Goal: Task Accomplishment & Management: Use online tool/utility

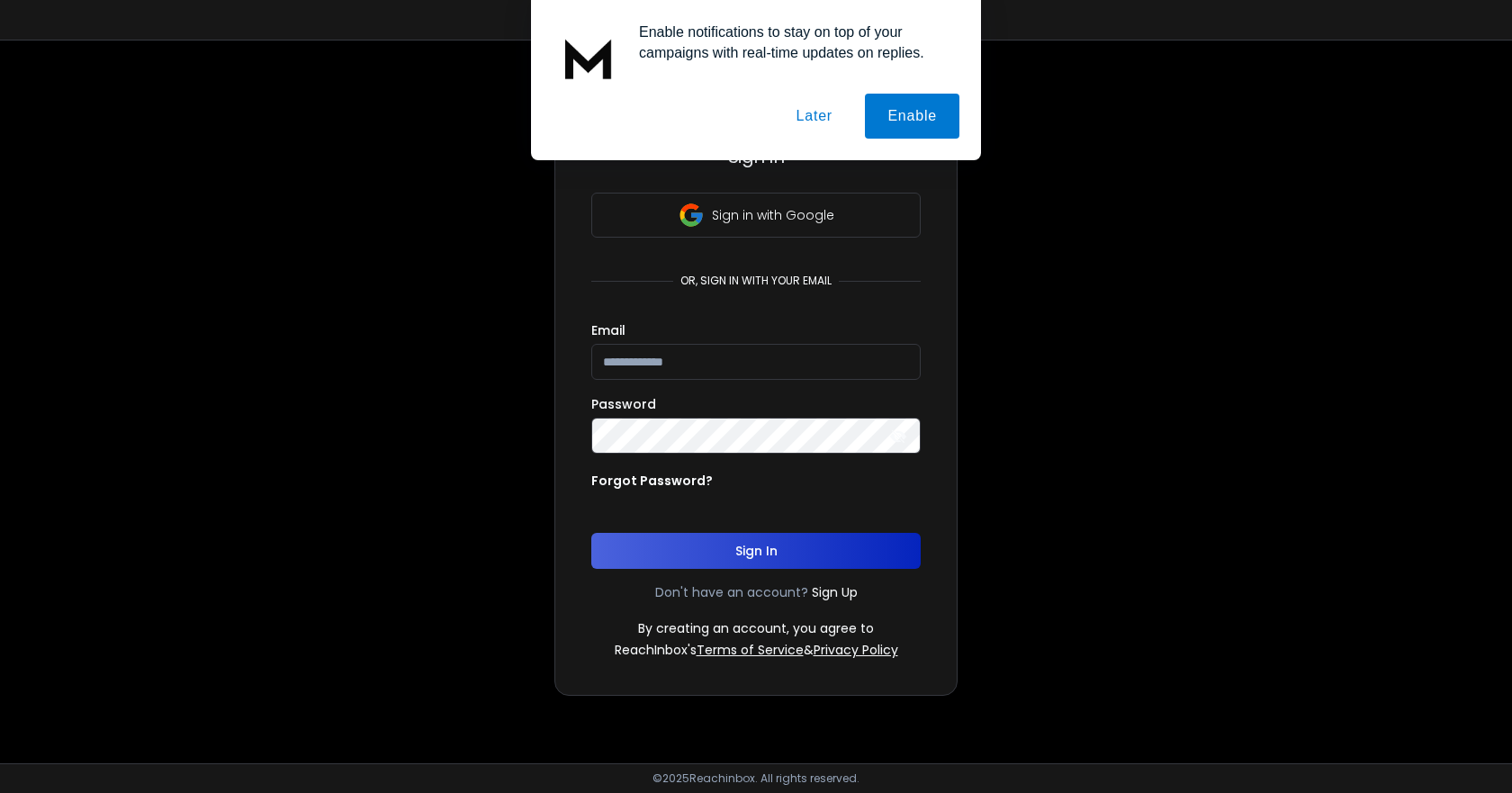
click at [846, 595] on link "Sign Up" at bounding box center [835, 593] width 46 height 18
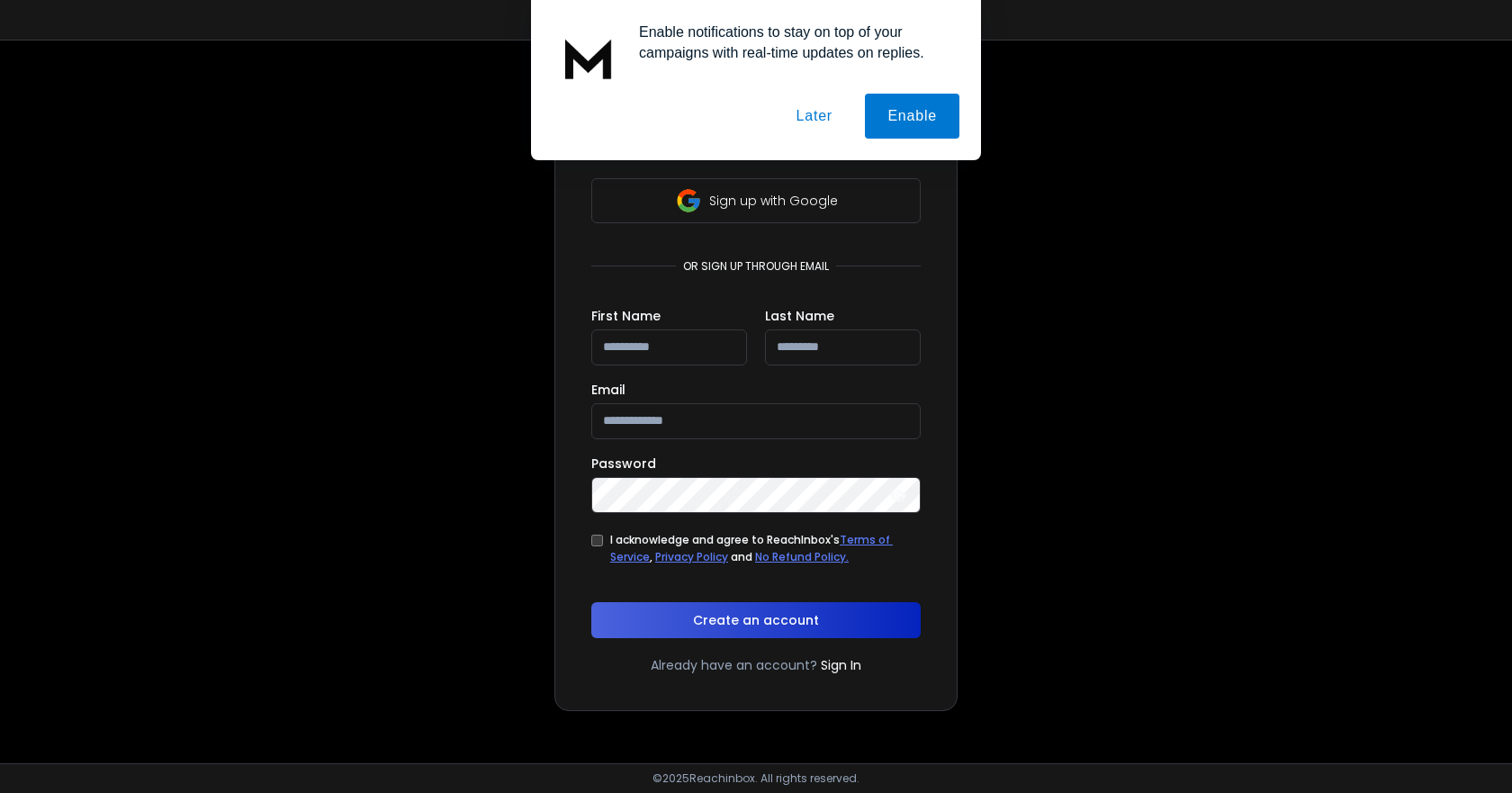
click at [810, 114] on button "Later" at bounding box center [814, 115] width 81 height 45
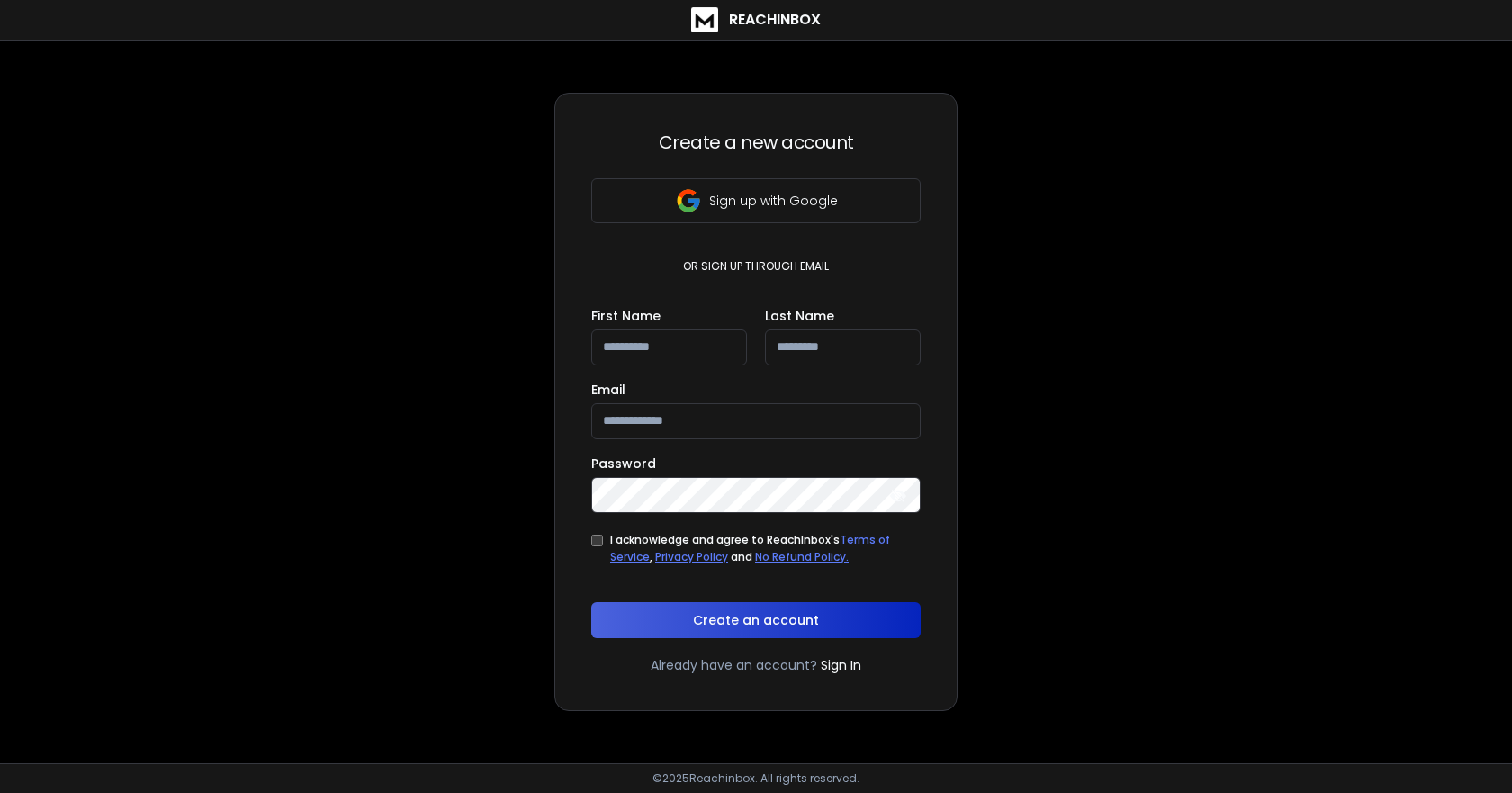
click at [663, 343] on input "text" at bounding box center [669, 347] width 155 height 36
type input "*****"
type input "******"
click at [753, 424] on input "**********" at bounding box center [756, 421] width 329 height 36
type input "**********"
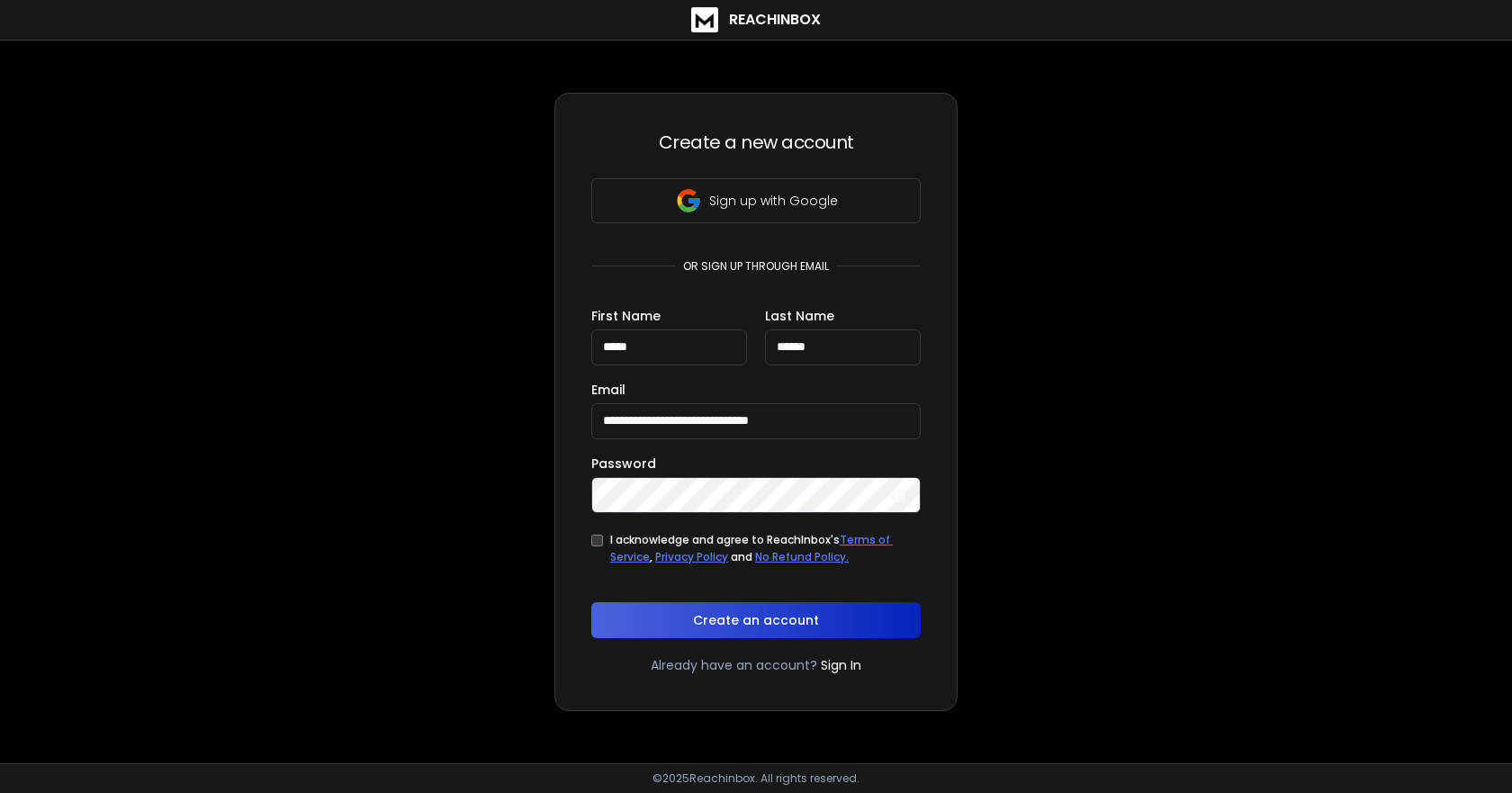
click at [761, 625] on button "Create an account" at bounding box center [756, 620] width 329 height 36
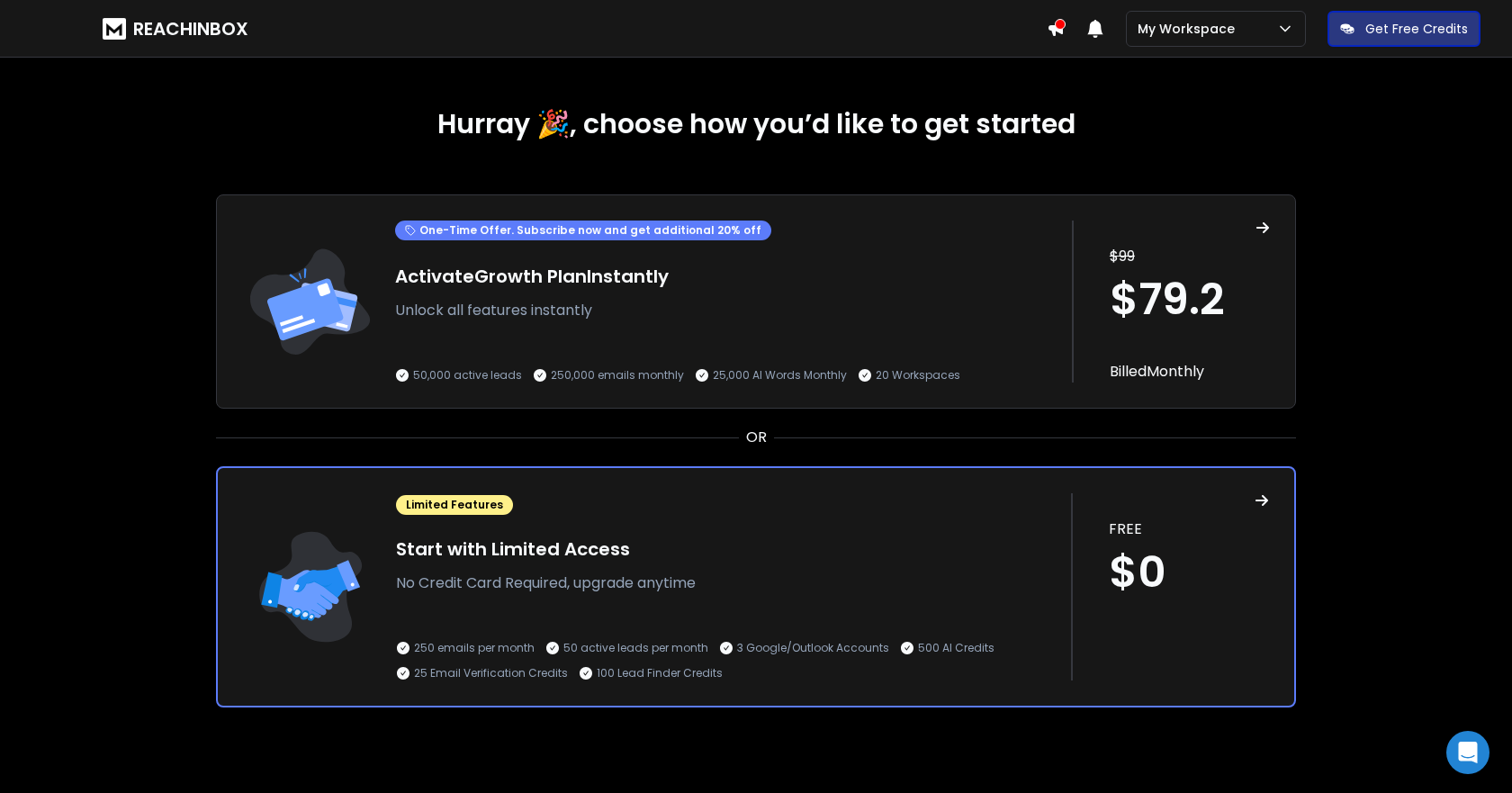
click at [624, 534] on div "Limited Features Start with Limited Access No Credit Card Required, upgrade any…" at bounding box center [724, 587] width 657 height 188
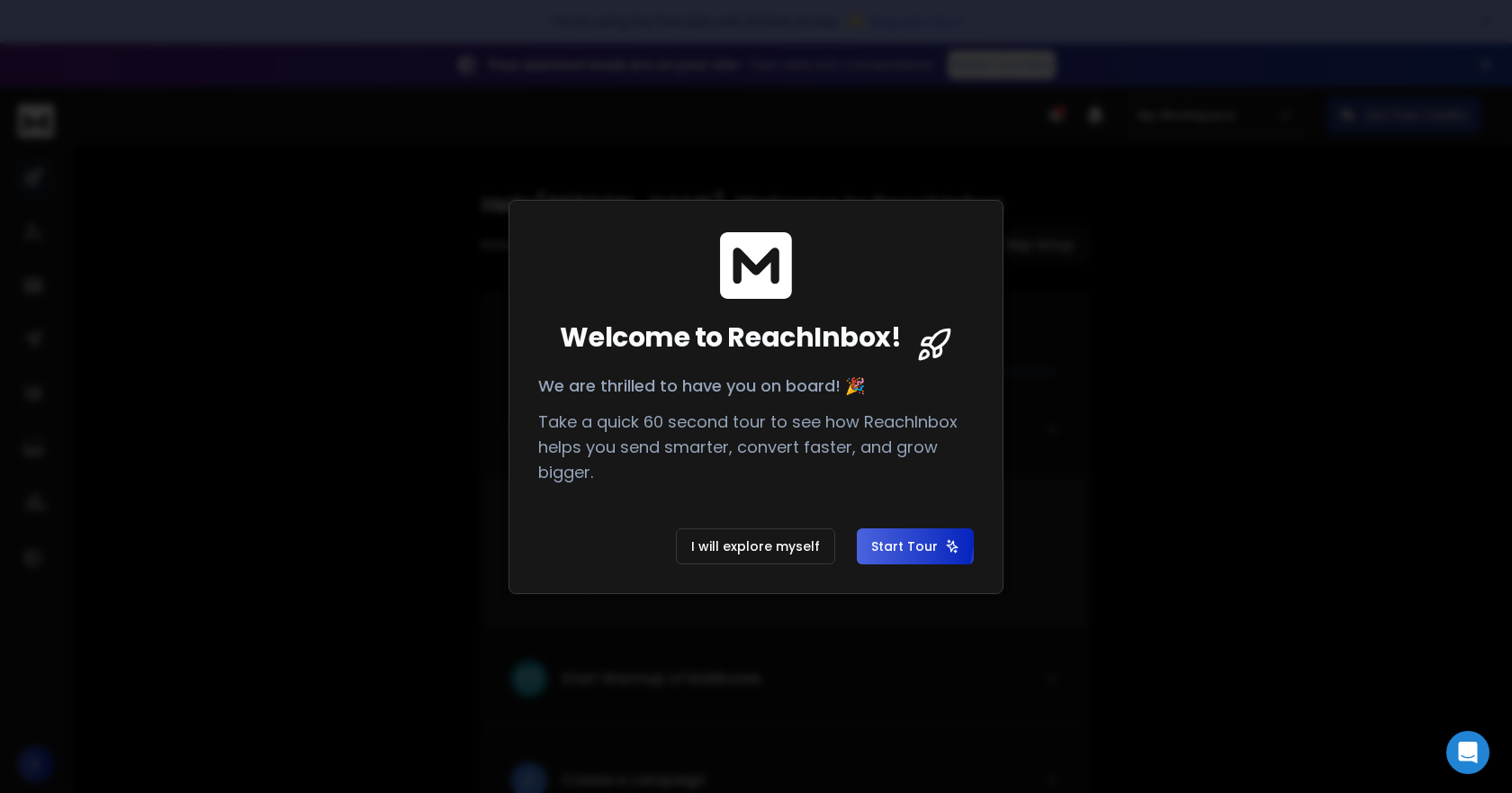
click at [895, 554] on span "Start Tour" at bounding box center [915, 547] width 88 height 18
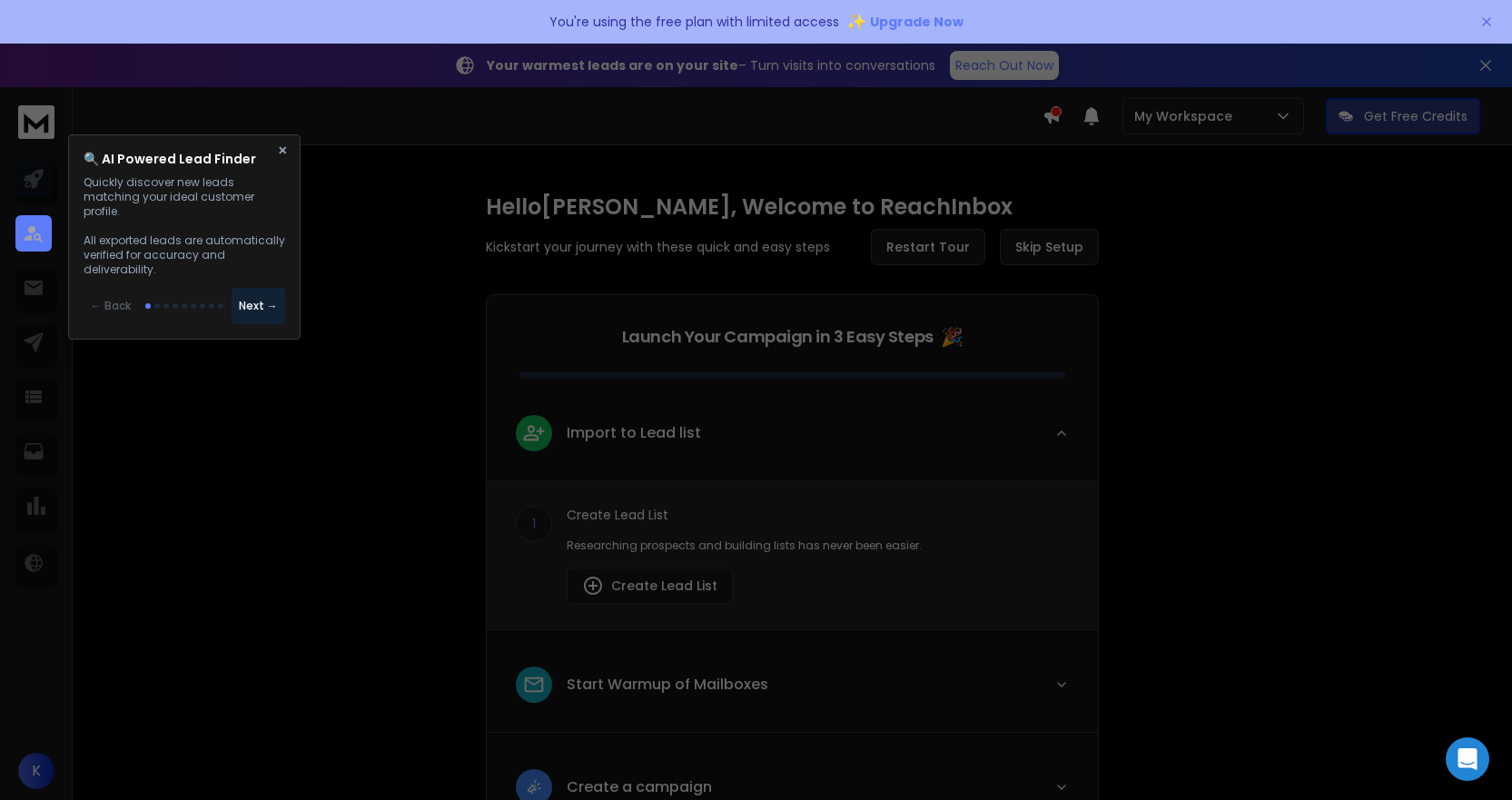
click at [251, 308] on button "Next →" at bounding box center [258, 305] width 54 height 36
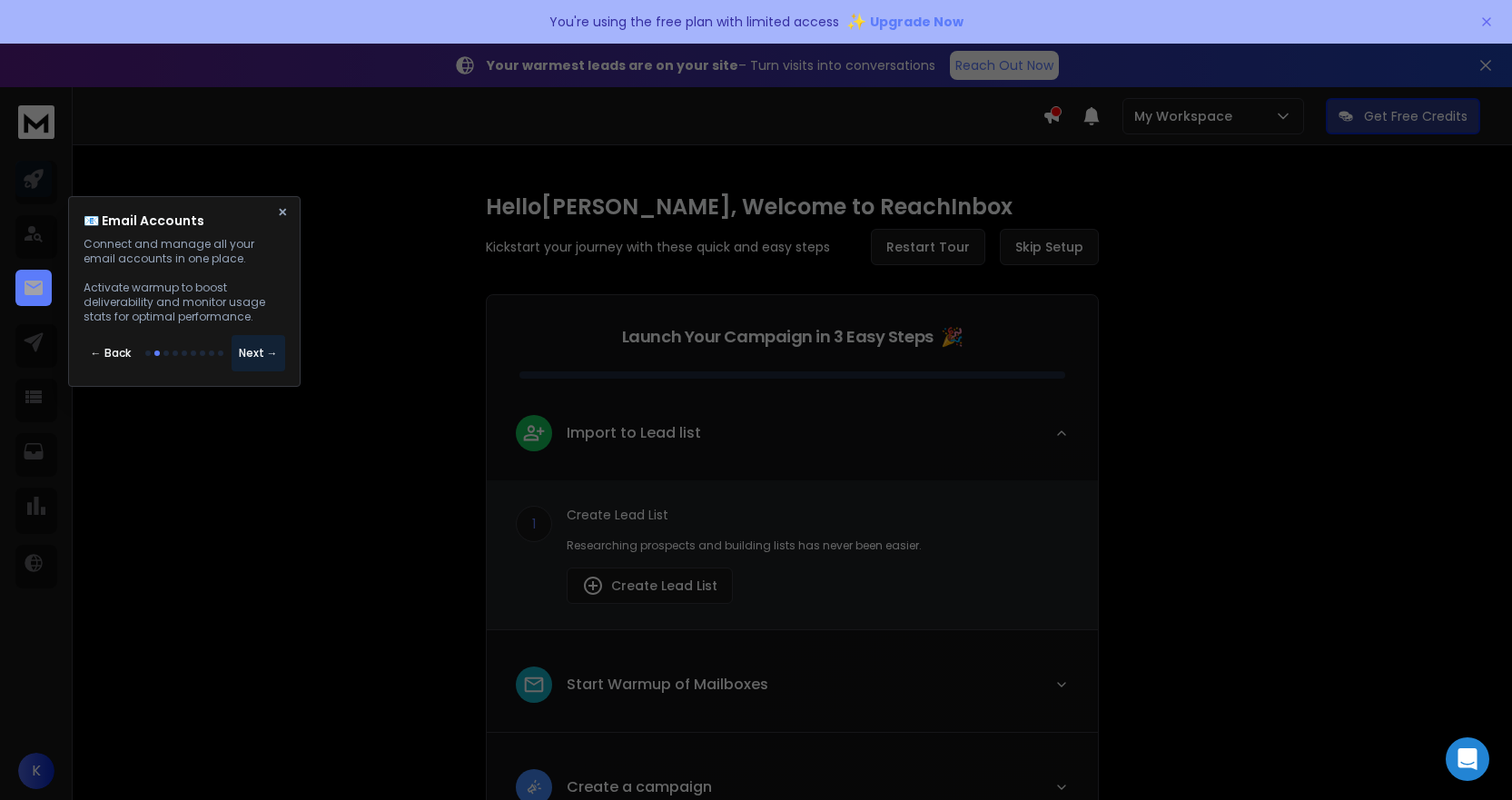
click at [253, 353] on button "Next →" at bounding box center [258, 352] width 54 height 36
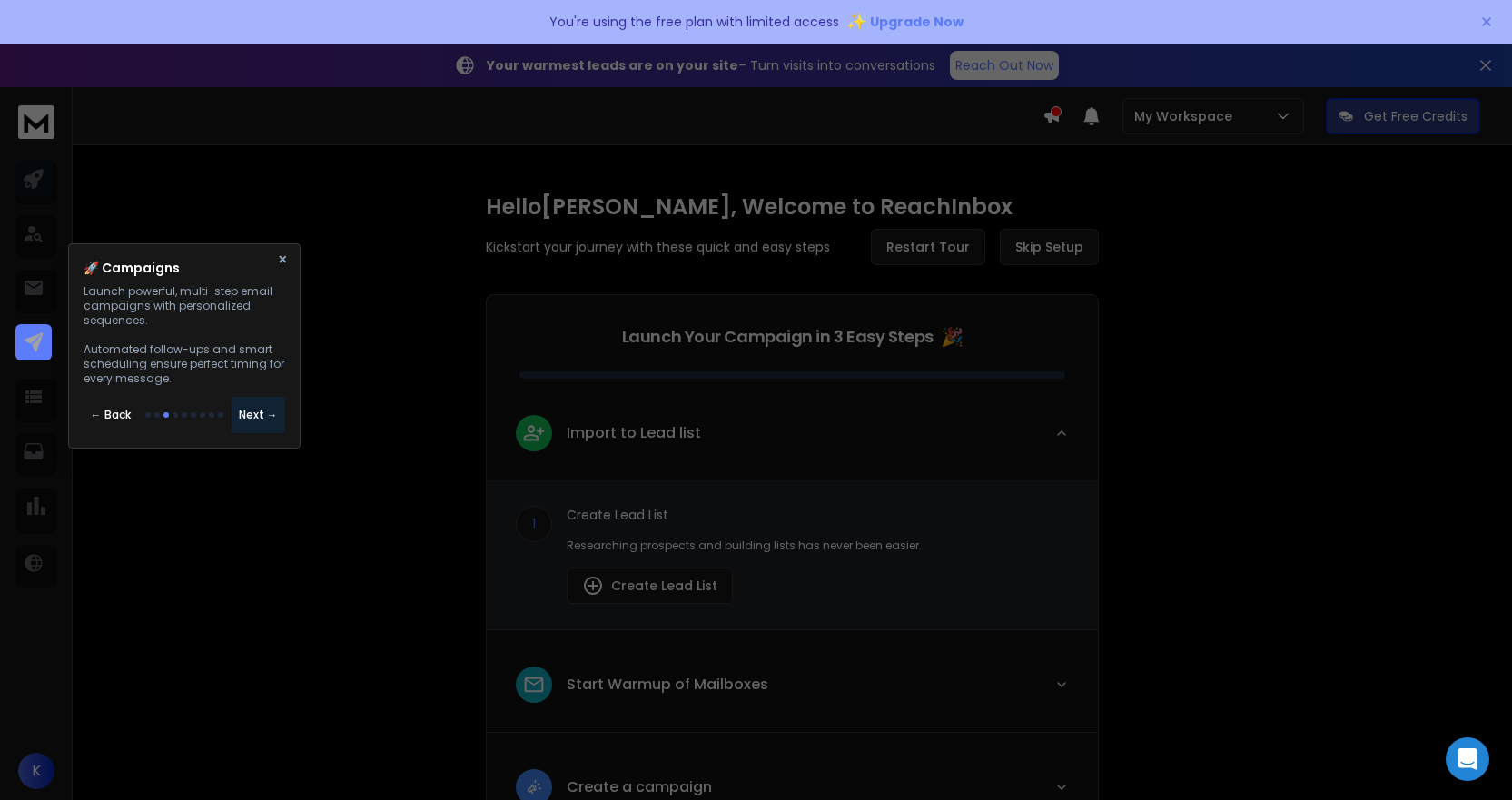
click at [264, 417] on button "Next →" at bounding box center [258, 414] width 54 height 36
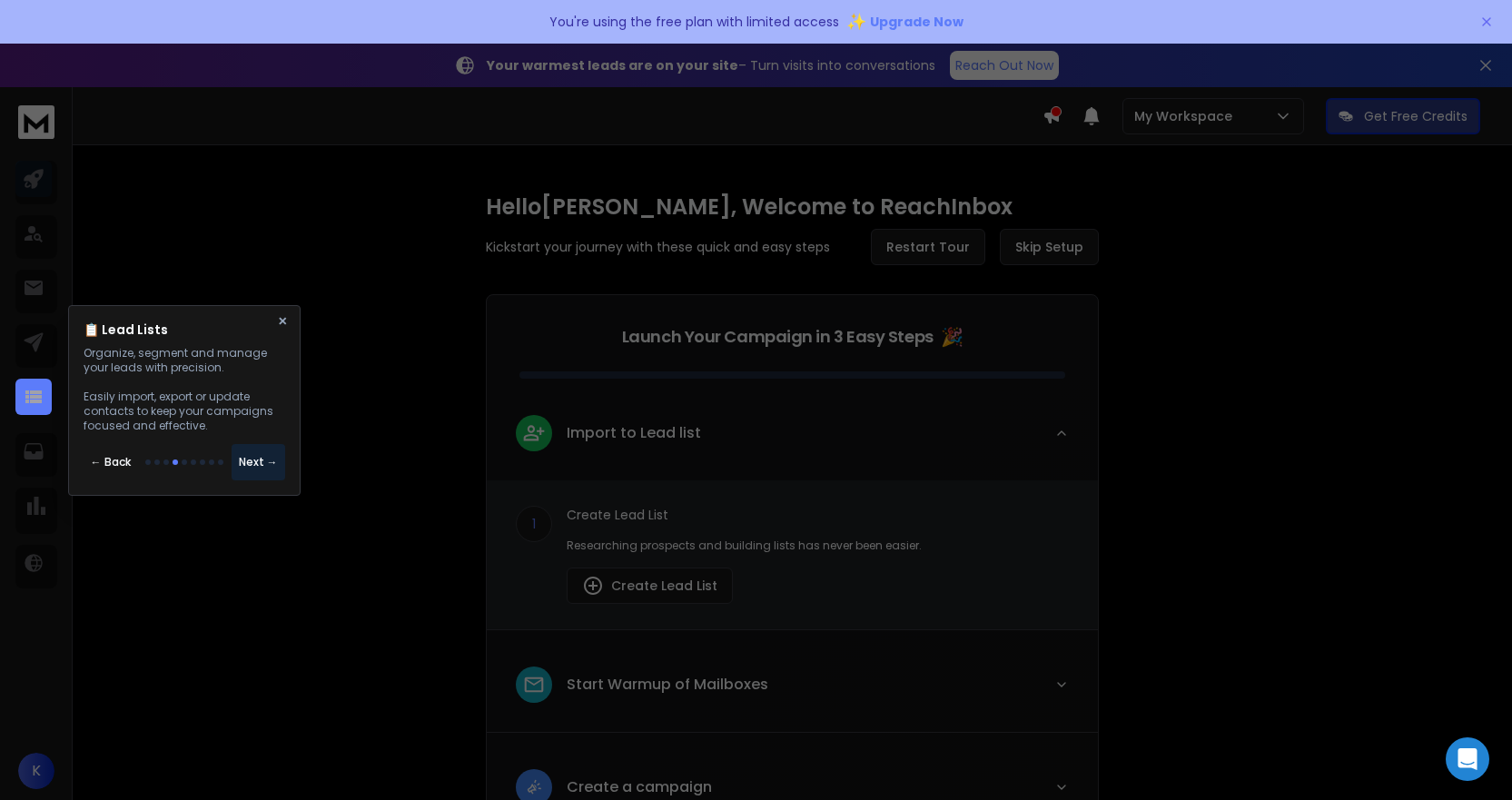
click at [262, 463] on button "Next →" at bounding box center [258, 461] width 54 height 36
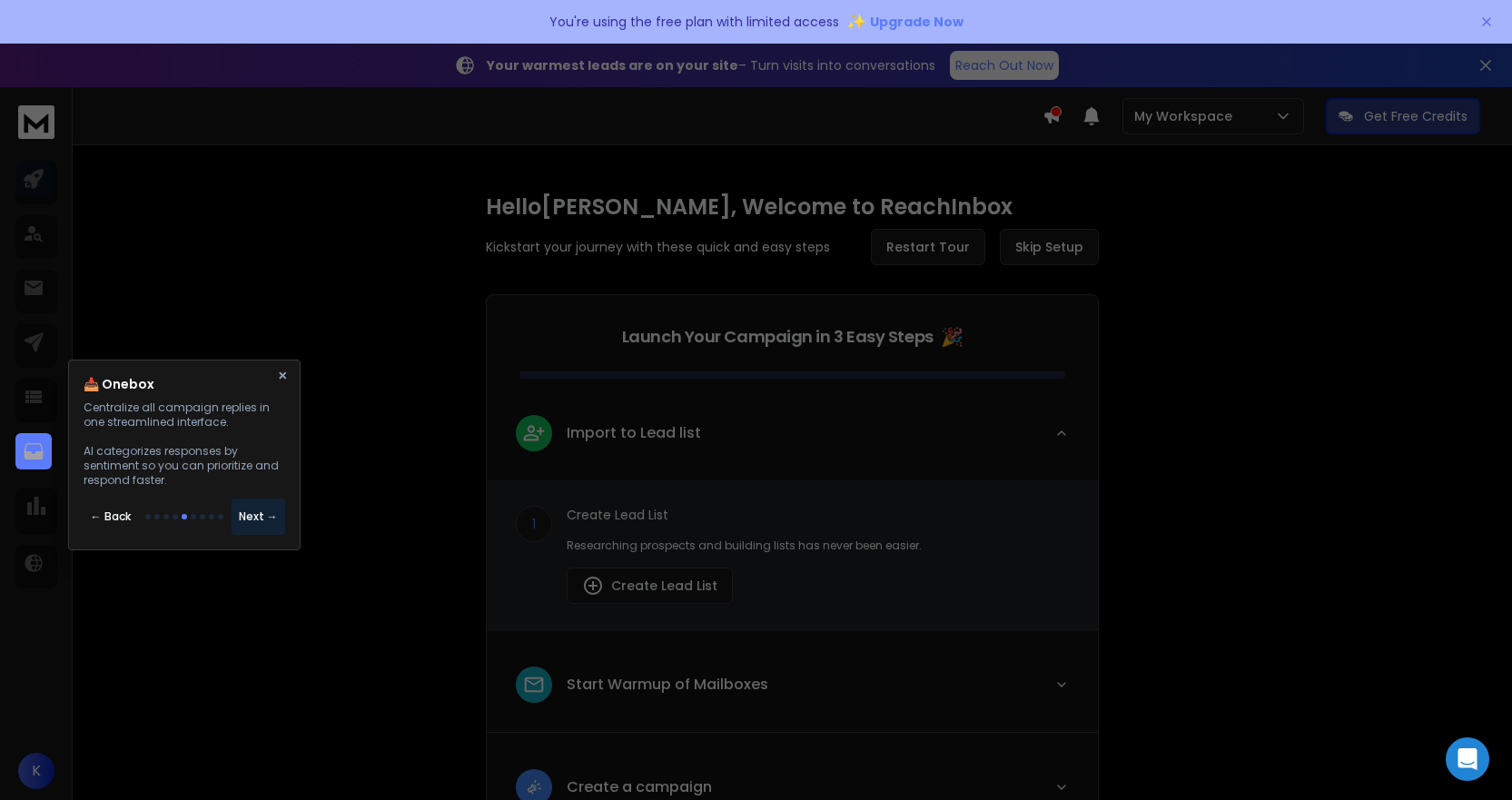
click at [259, 513] on button "Next →" at bounding box center [258, 517] width 54 height 36
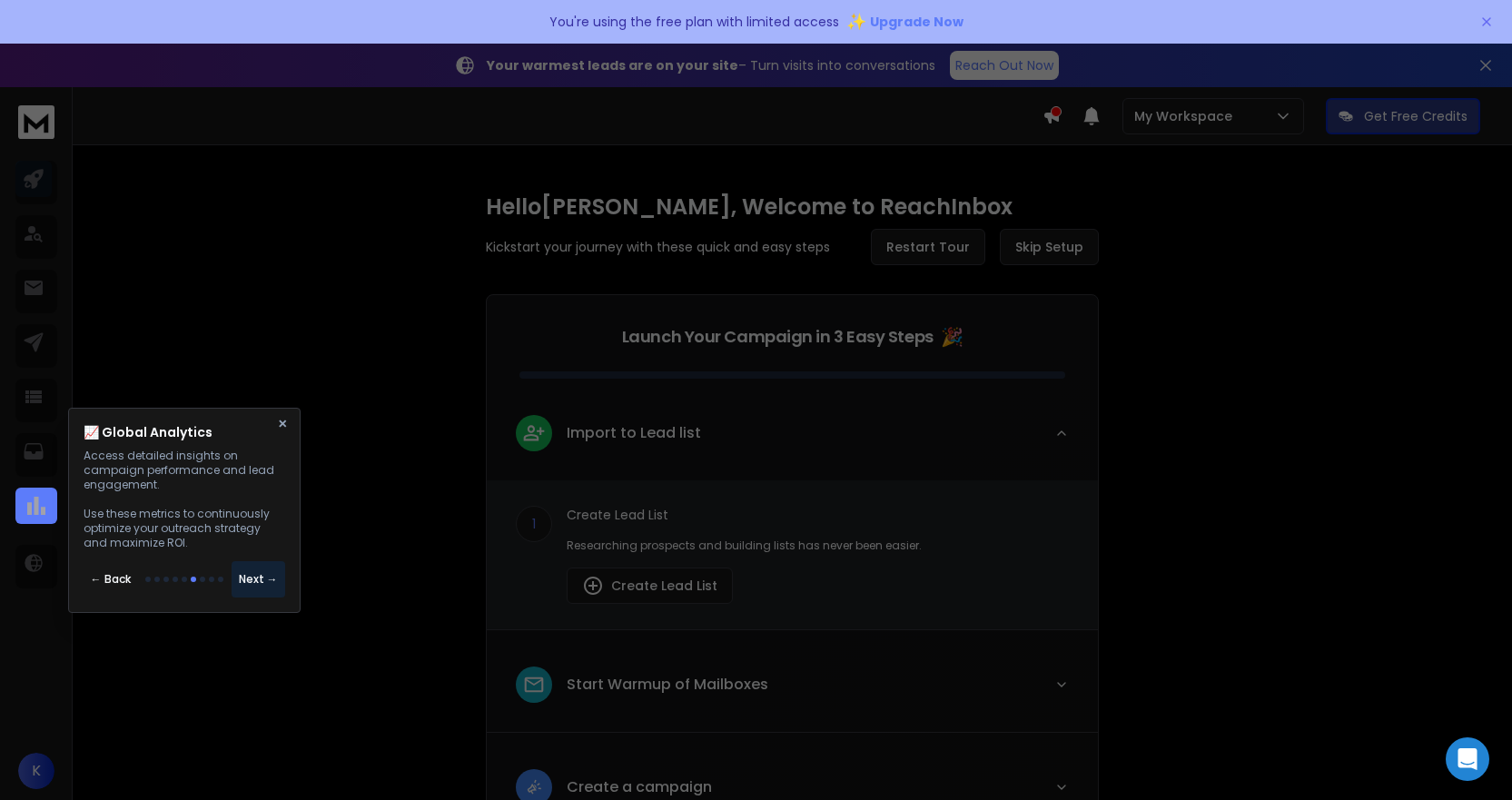
click at [259, 570] on button "Next →" at bounding box center [258, 579] width 54 height 36
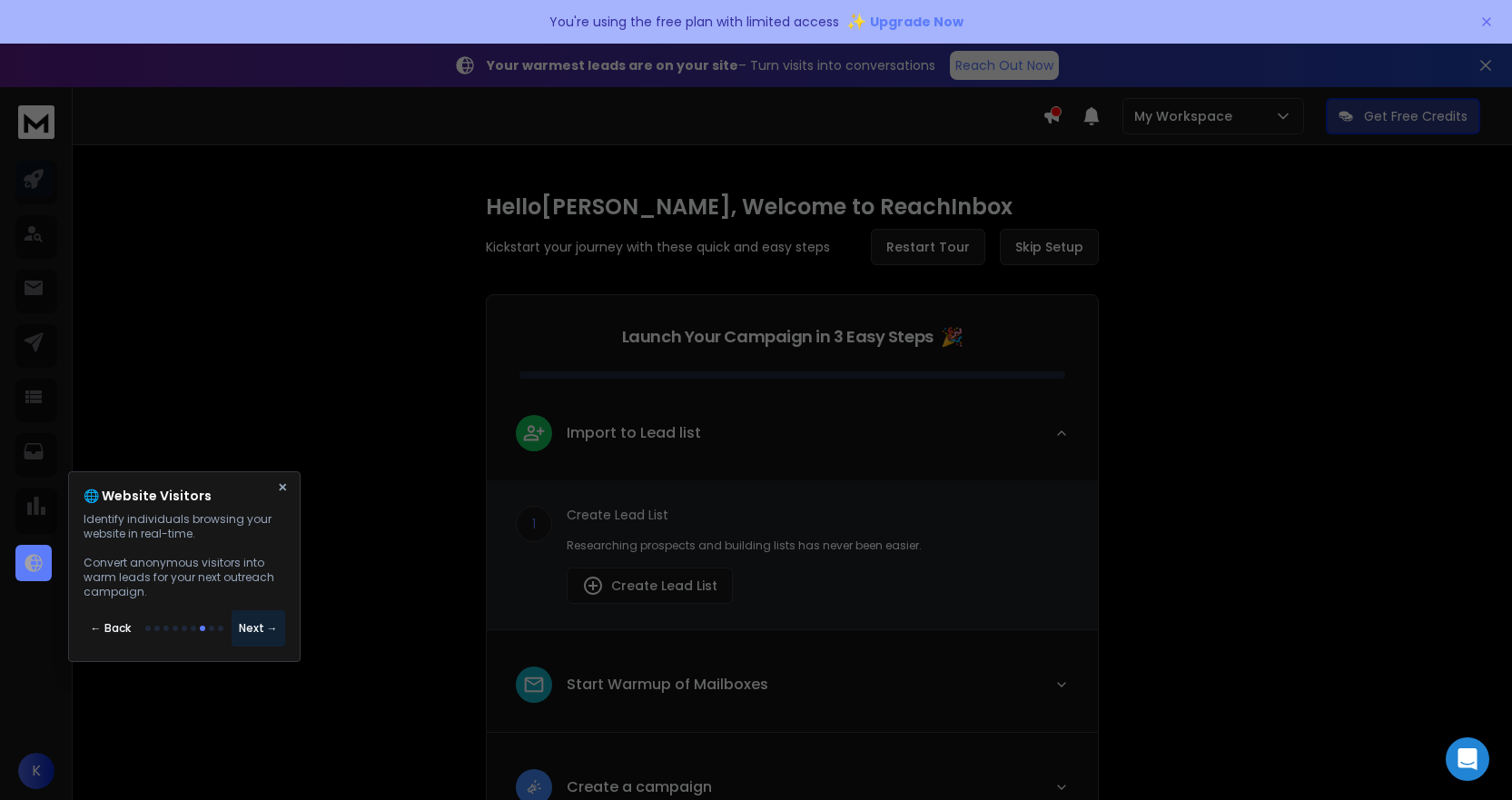
click at [263, 629] on button "Next →" at bounding box center [258, 628] width 54 height 36
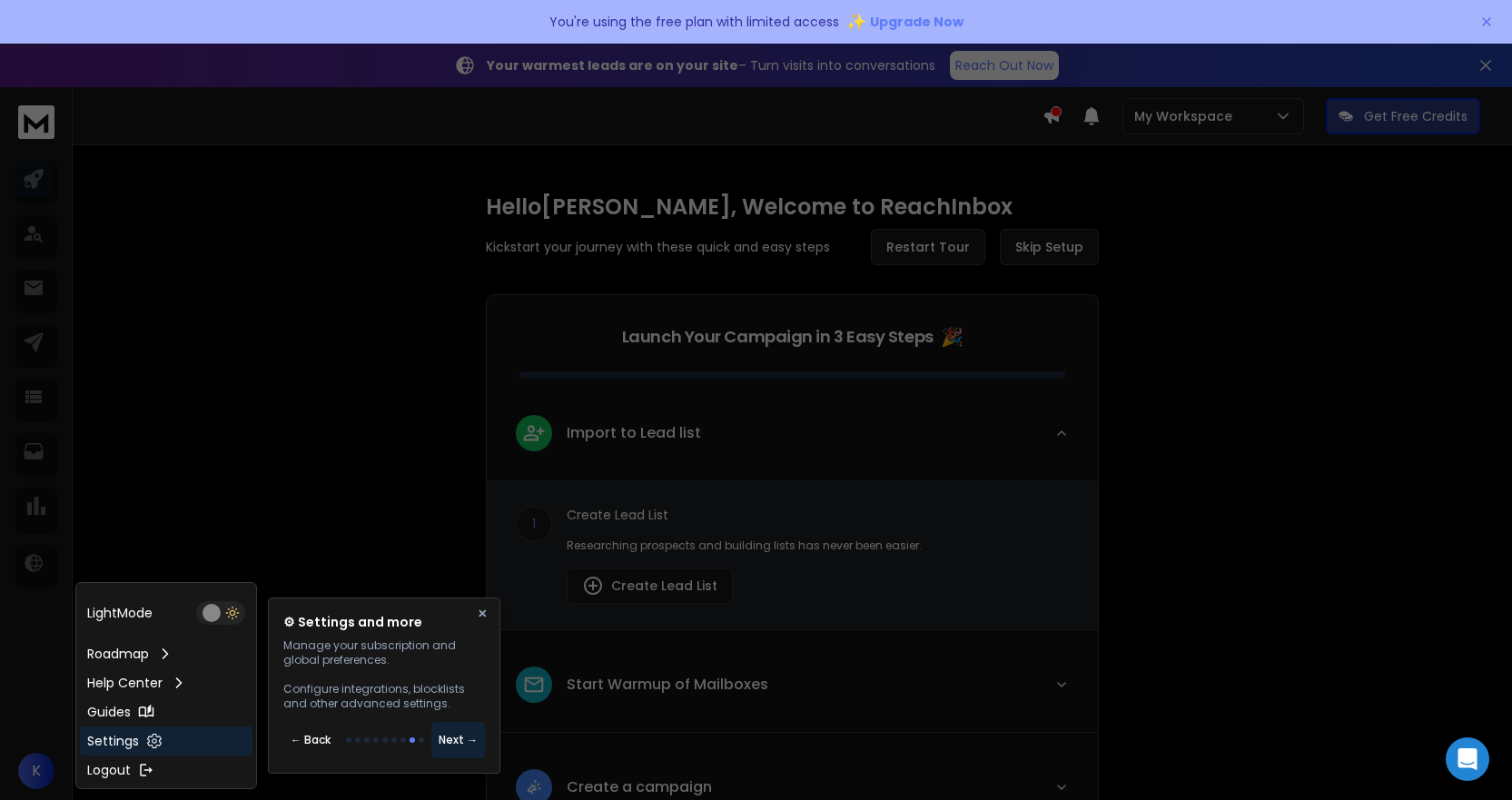
click at [448, 737] on button "Next →" at bounding box center [458, 740] width 54 height 36
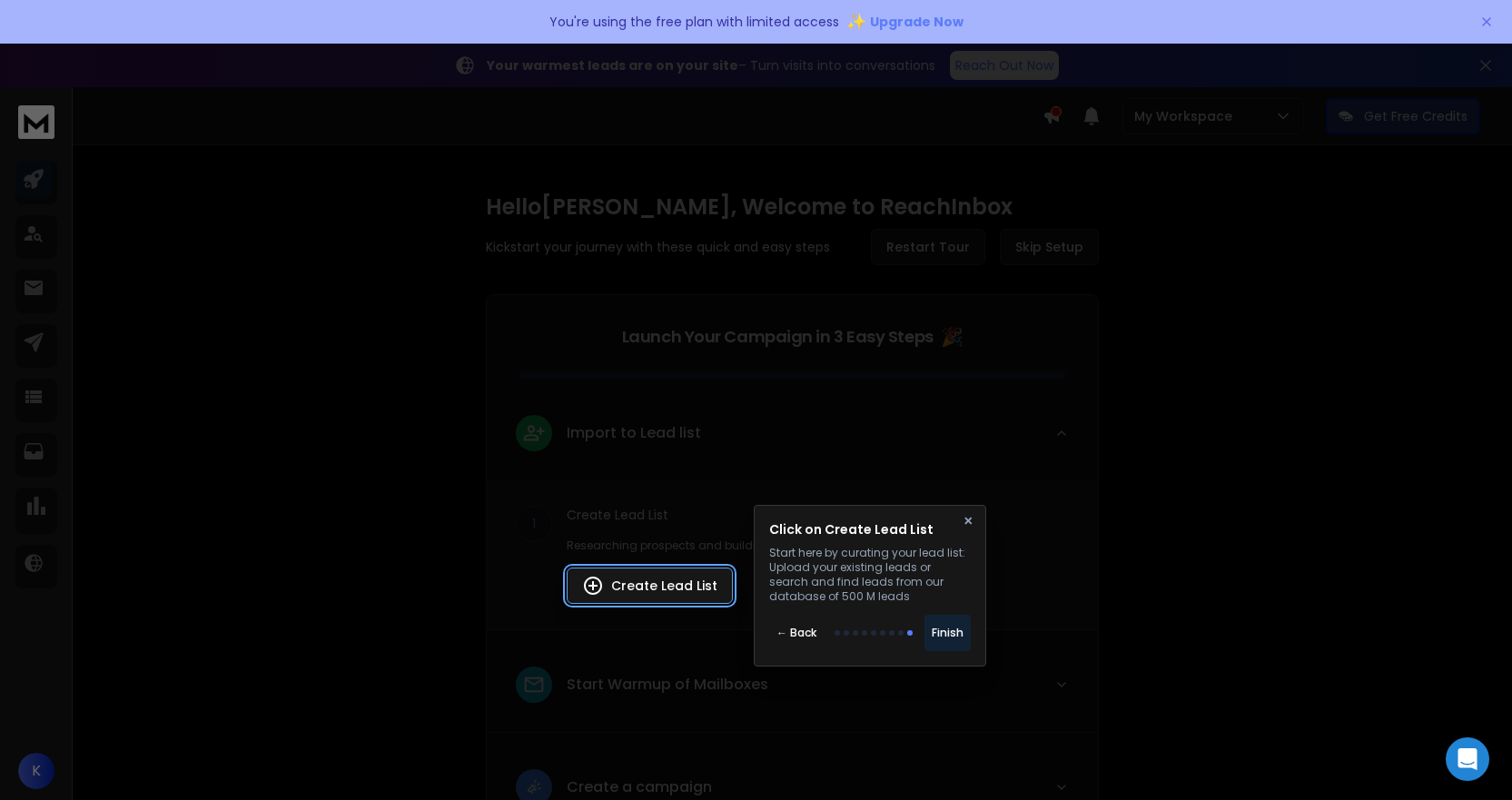
click at [949, 631] on button "Finish" at bounding box center [947, 633] width 46 height 36
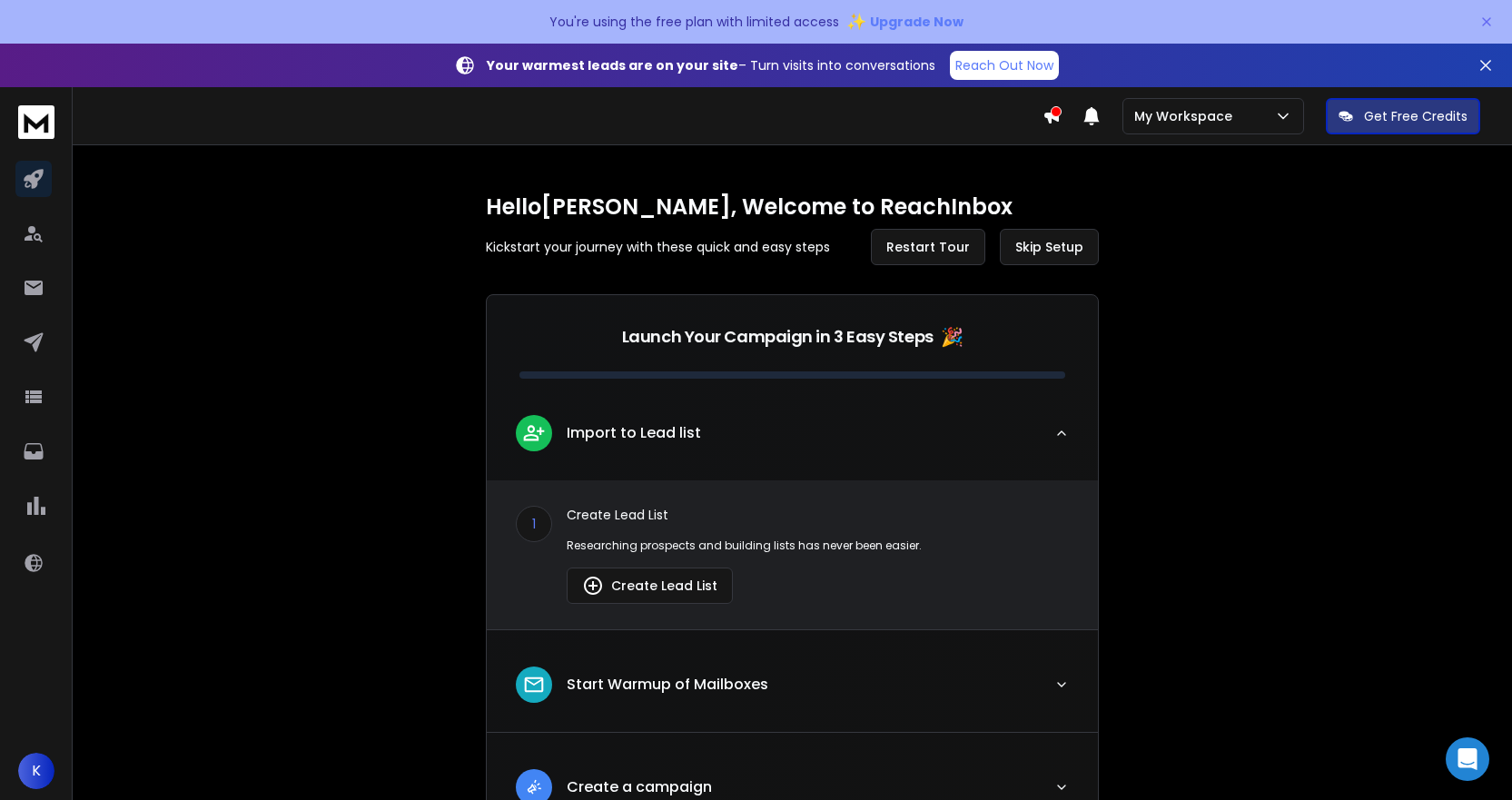
scroll to position [83, 0]
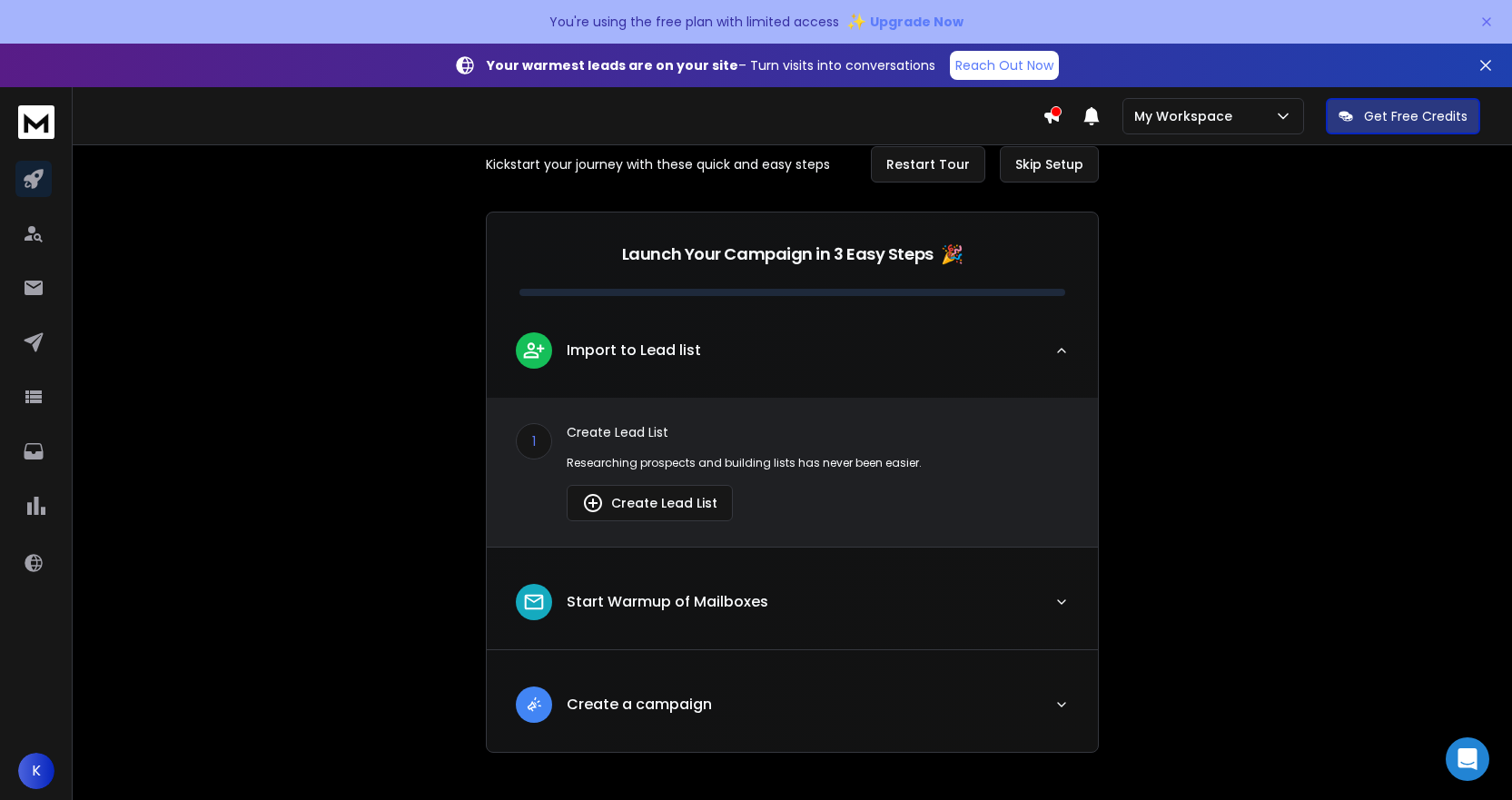
click at [703, 603] on p "Start Warmup of Mailboxes" at bounding box center [667, 603] width 202 height 22
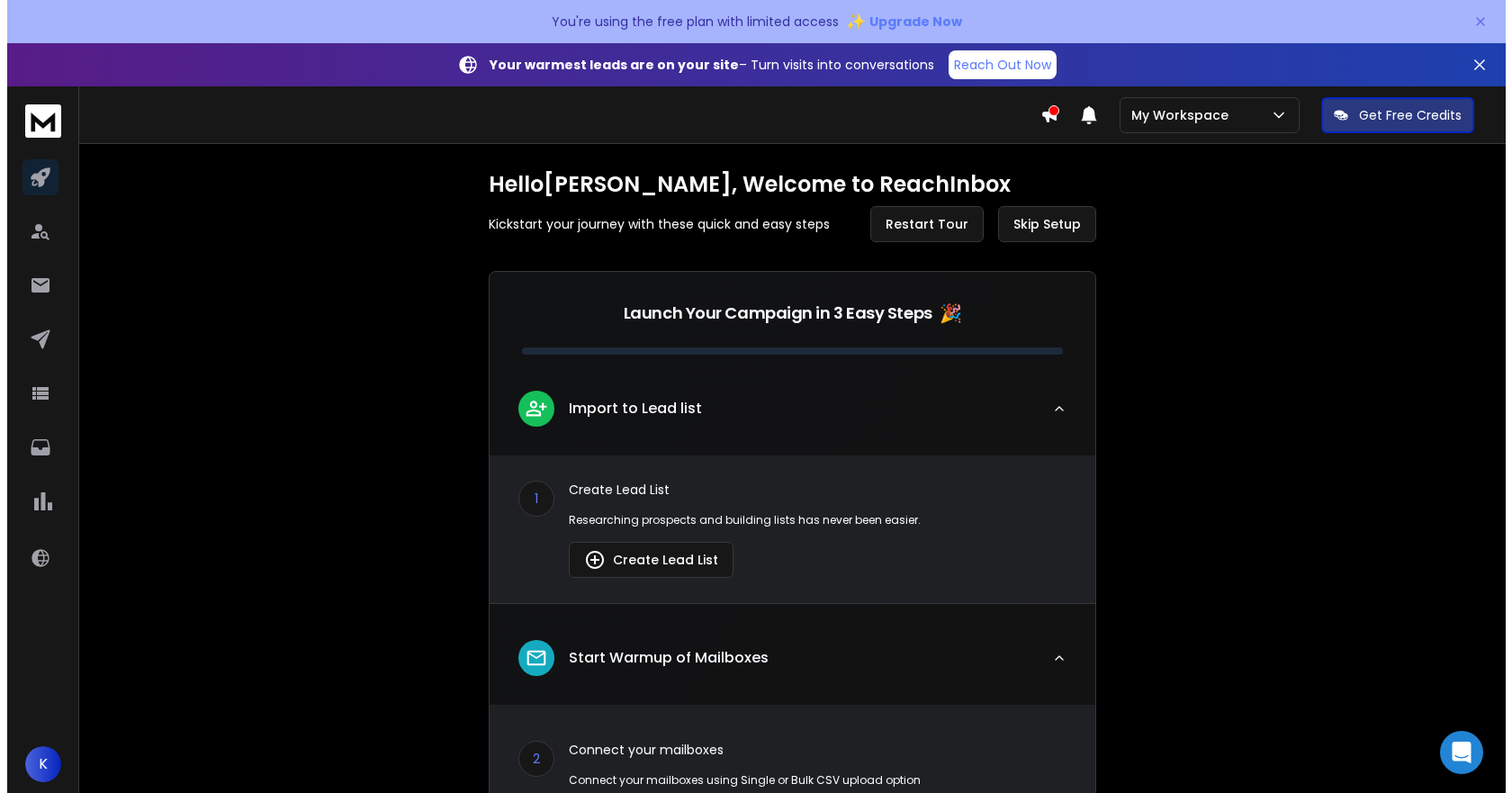
scroll to position [0, 0]
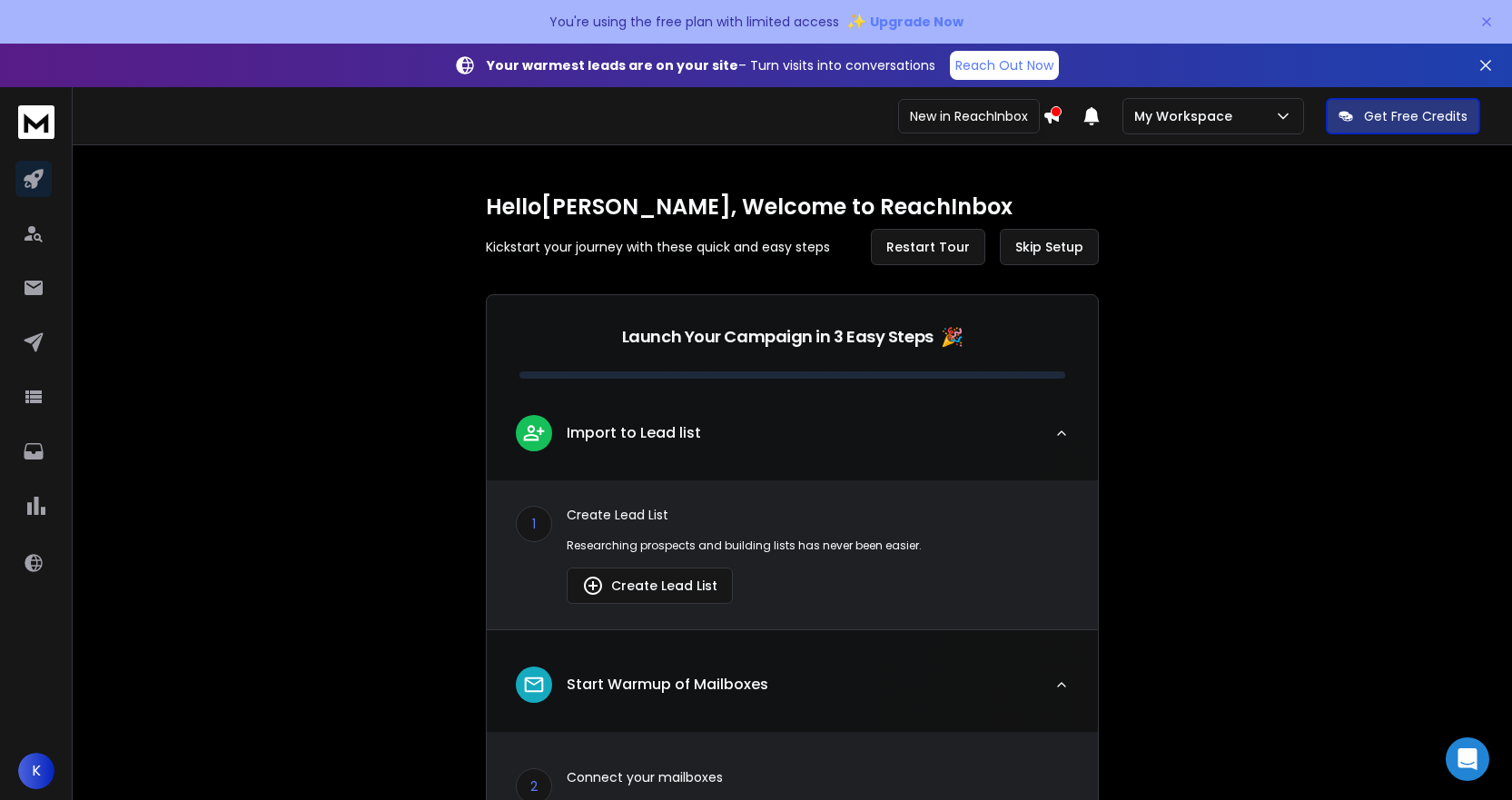
click at [1056, 110] on div at bounding box center [1056, 112] width 11 height 11
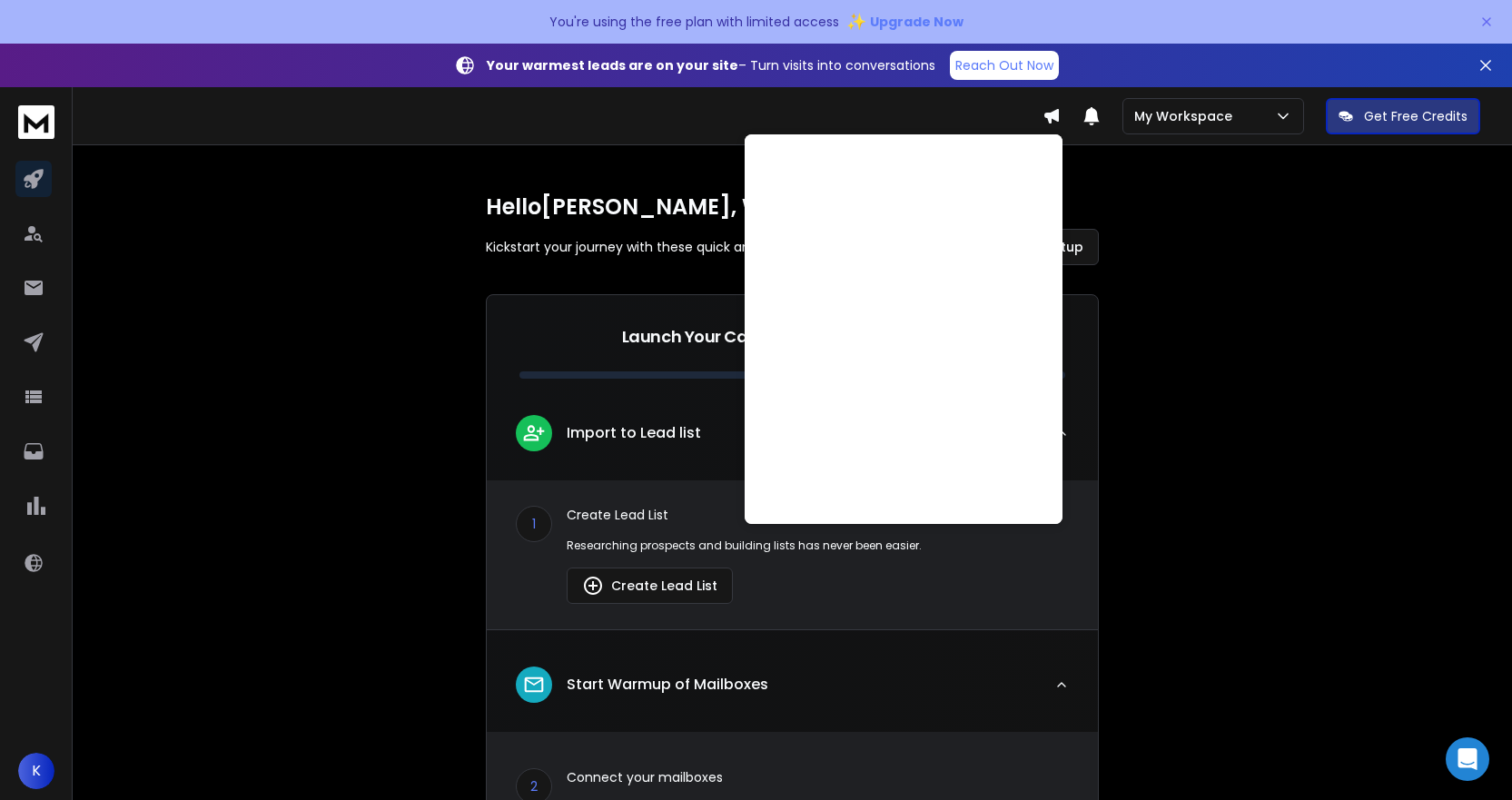
click at [1387, 115] on p "Get Free Credits" at bounding box center [1416, 116] width 103 height 18
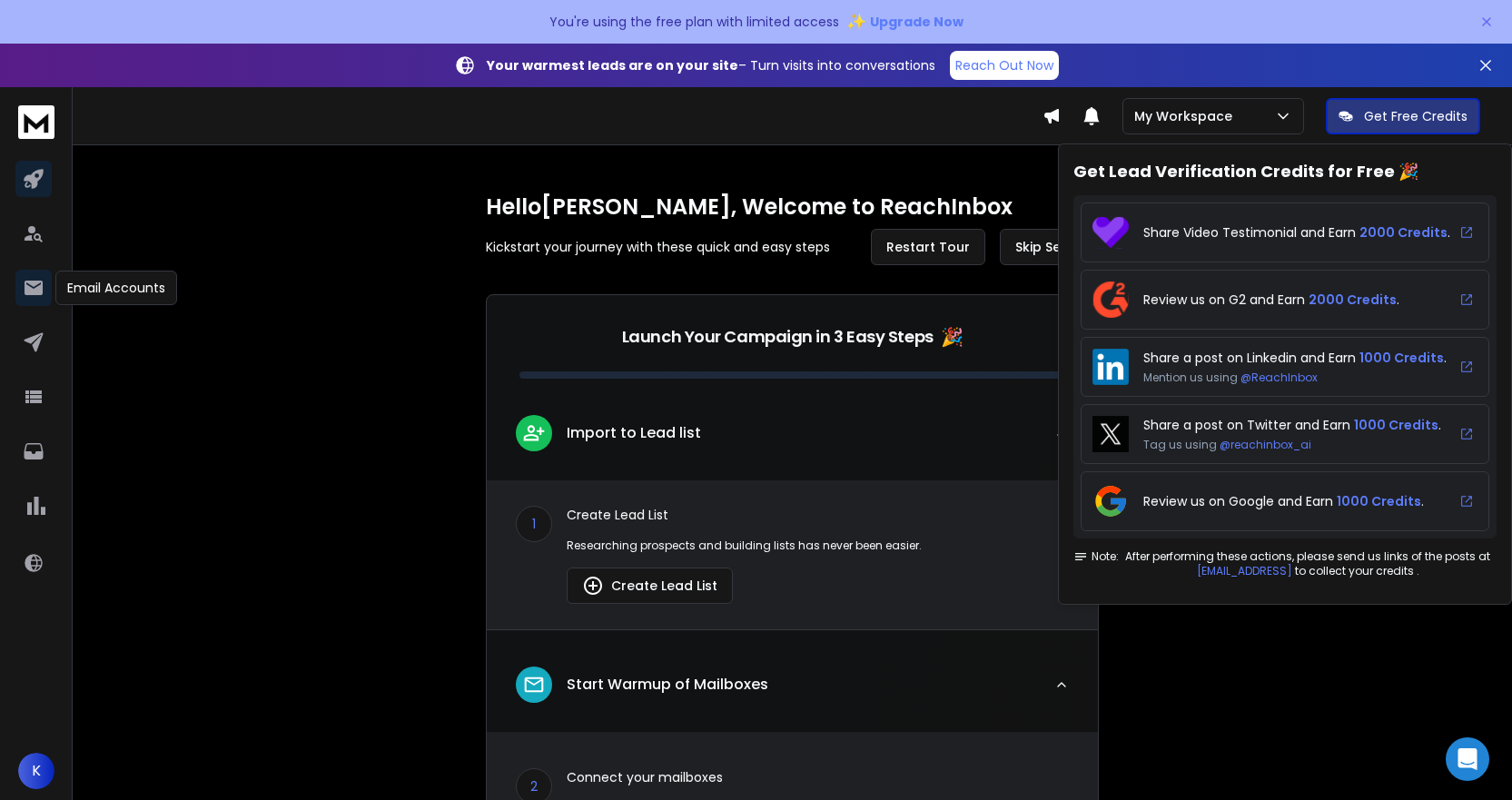
click at [41, 288] on icon at bounding box center [34, 288] width 18 height 15
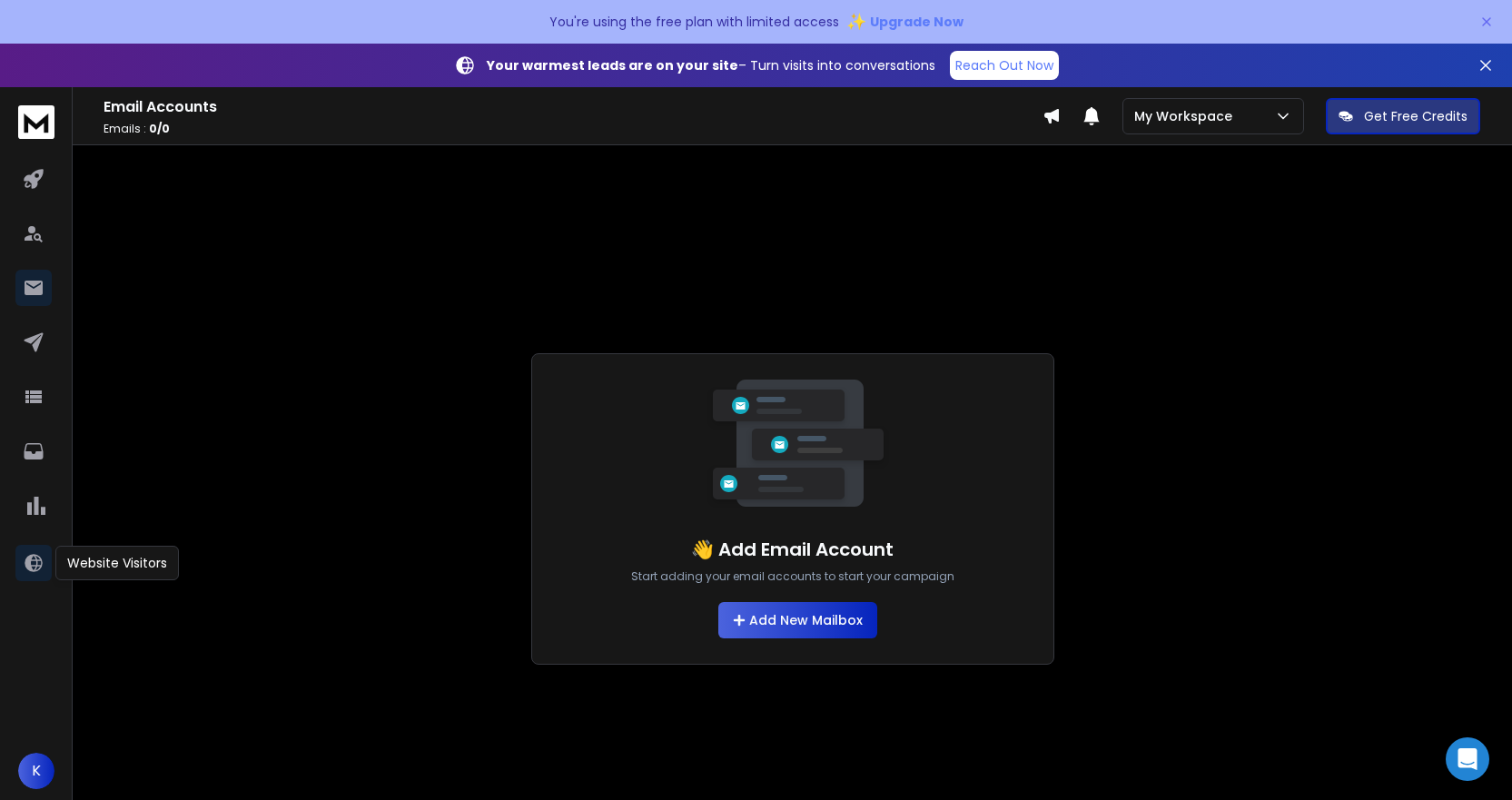
click at [40, 556] on icon at bounding box center [34, 564] width 22 height 22
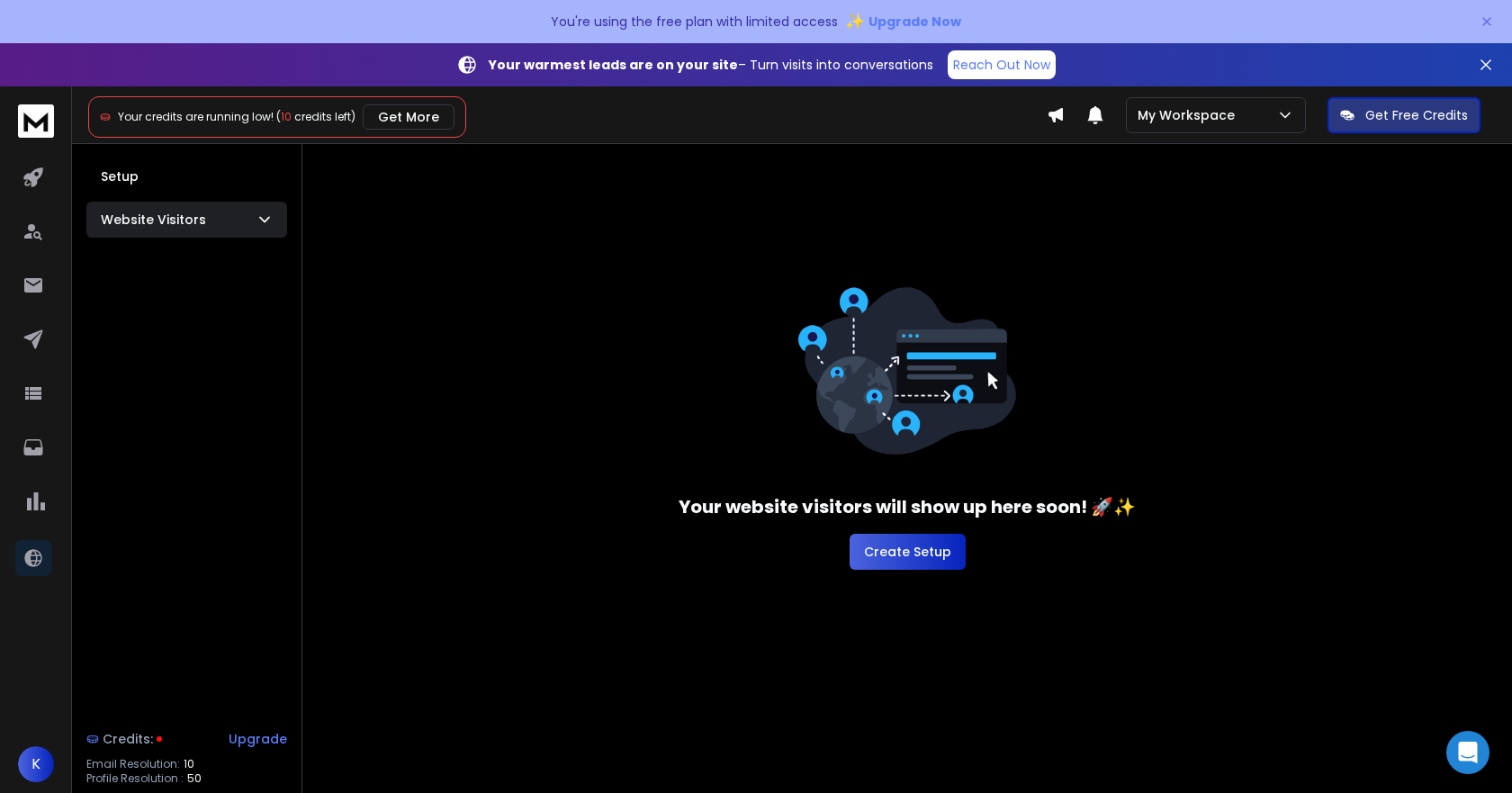
click at [260, 216] on icon at bounding box center [265, 220] width 16 height 16
click at [42, 765] on span "K" at bounding box center [36, 764] width 36 height 36
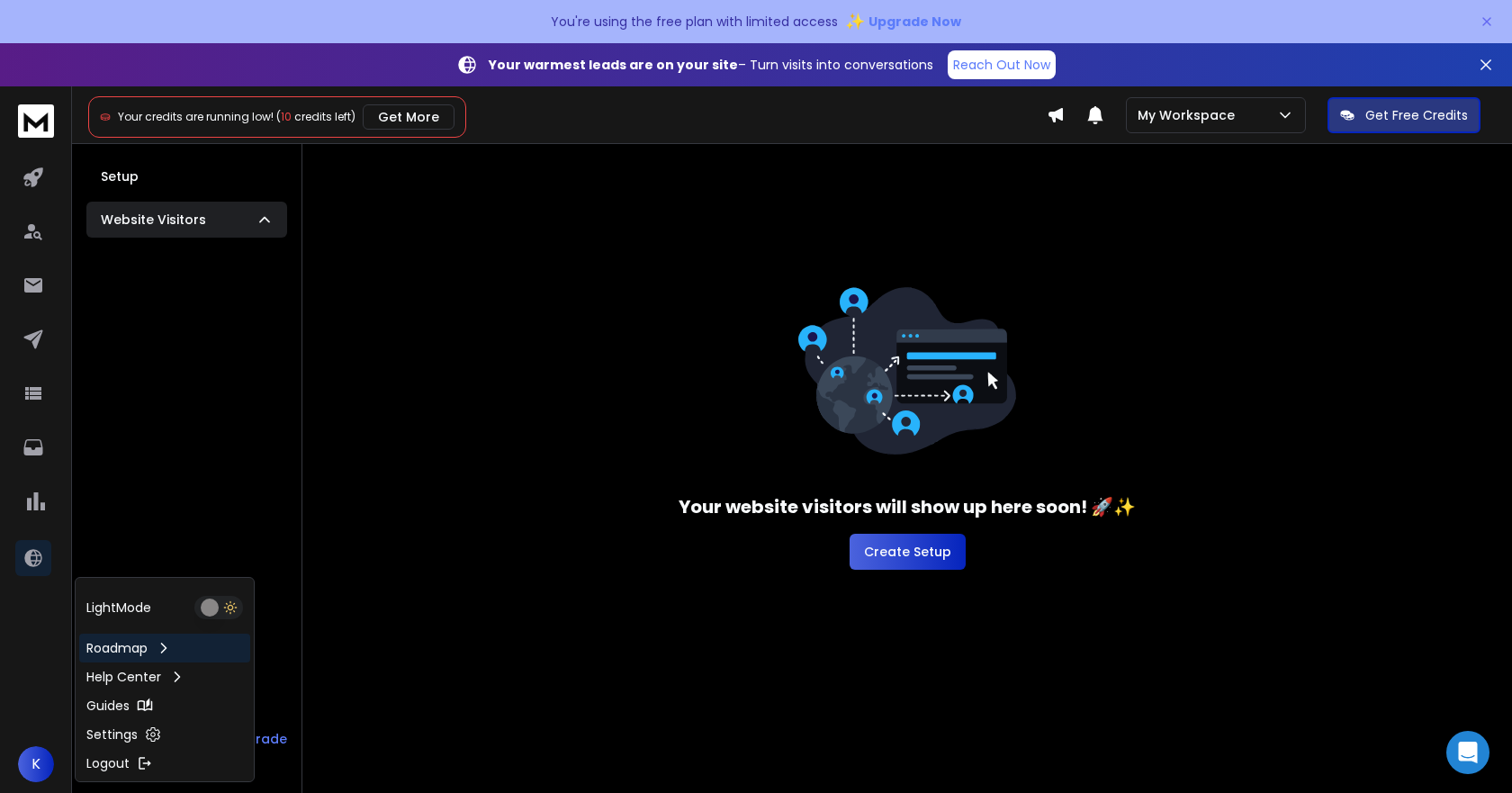
click at [153, 220] on button "Website Visitors" at bounding box center [187, 220] width 201 height 36
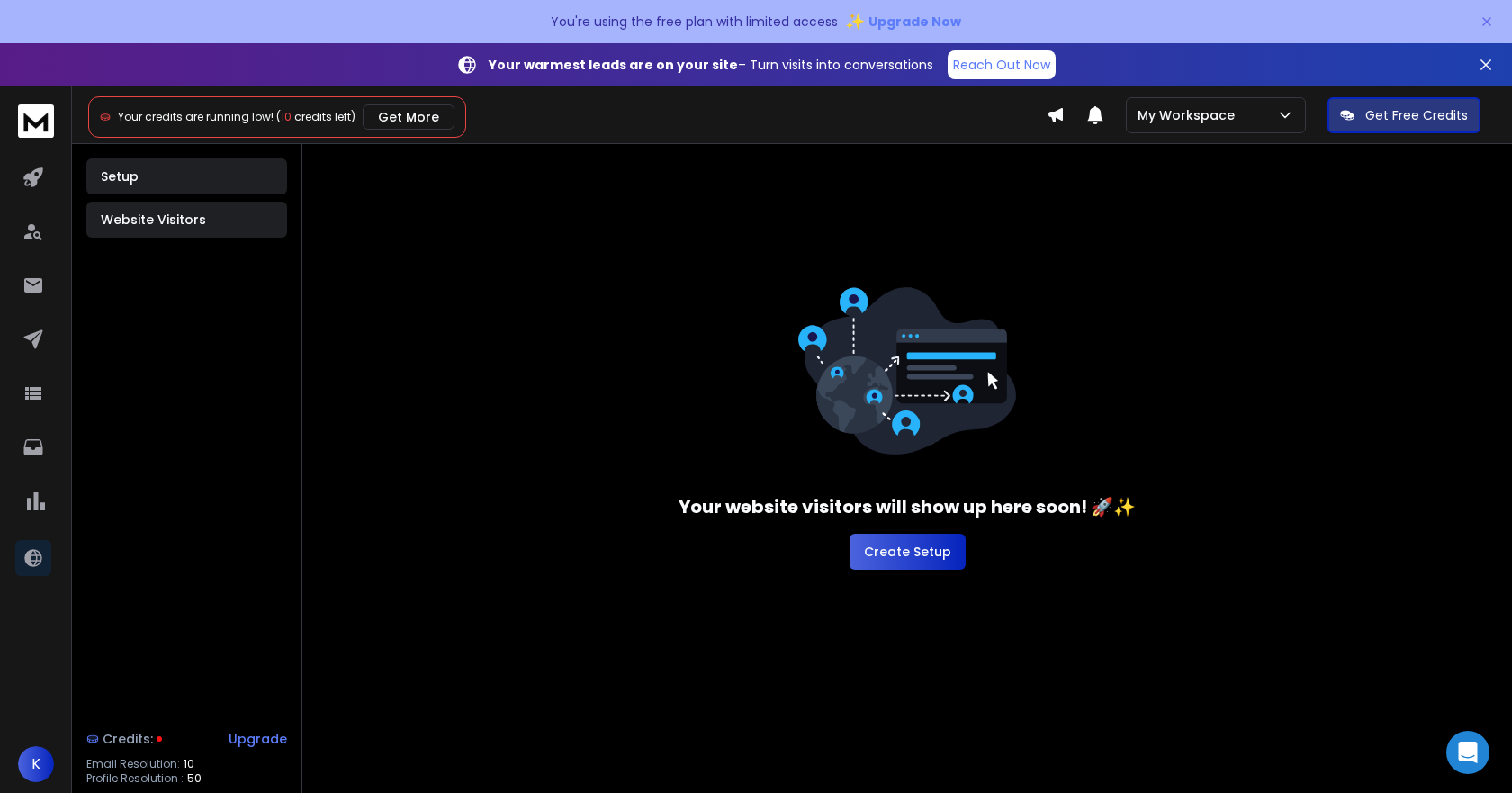
click at [122, 184] on button "Setup" at bounding box center [187, 176] width 201 height 36
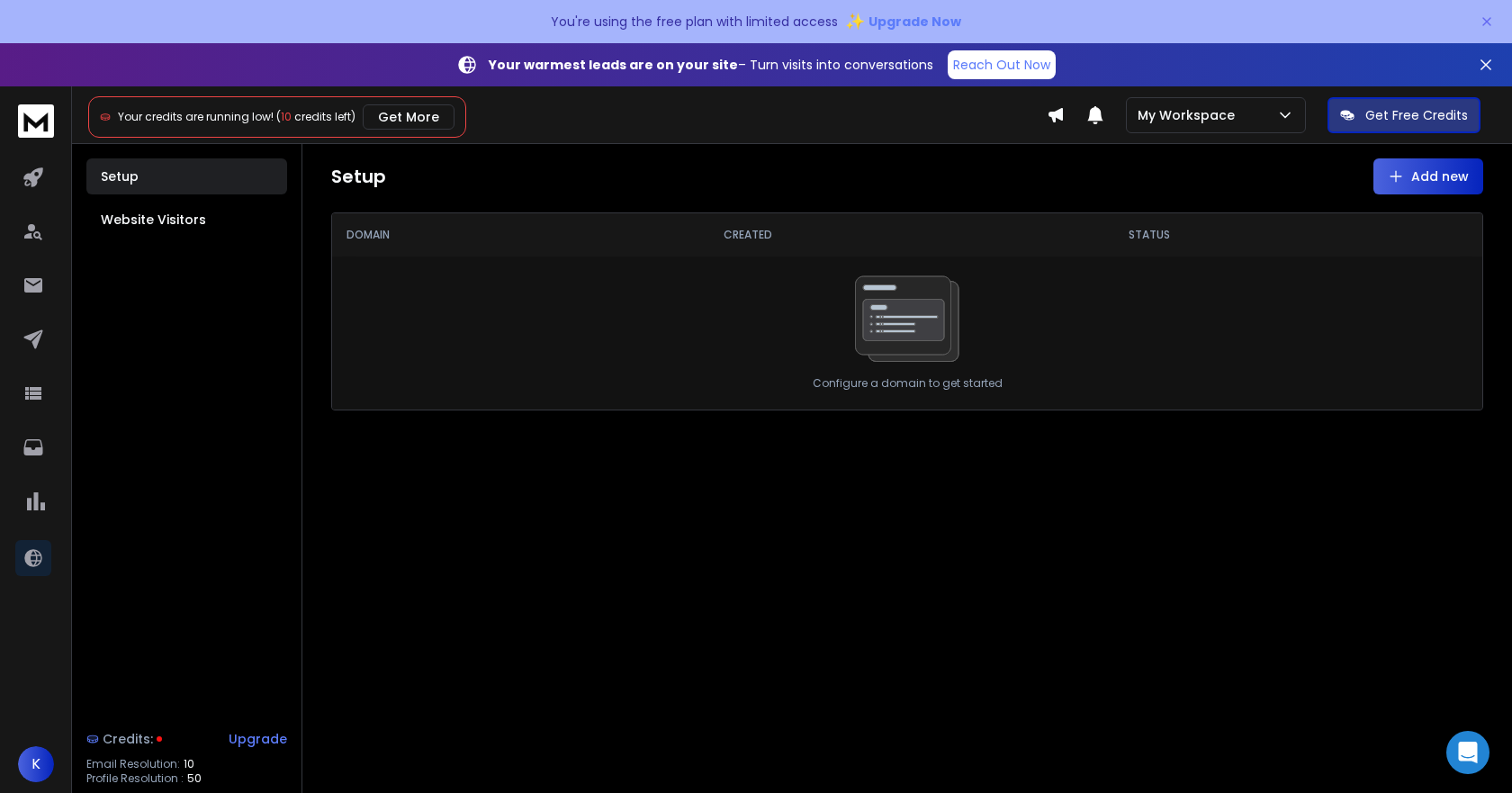
click at [891, 332] on icon at bounding box center [895, 331] width 39 height 3
click at [893, 385] on p "Configure a domain to get started" at bounding box center [908, 384] width 190 height 15
click at [920, 326] on icon at bounding box center [903, 320] width 81 height 41
click at [887, 379] on p "Configure a domain to get started" at bounding box center [908, 384] width 190 height 15
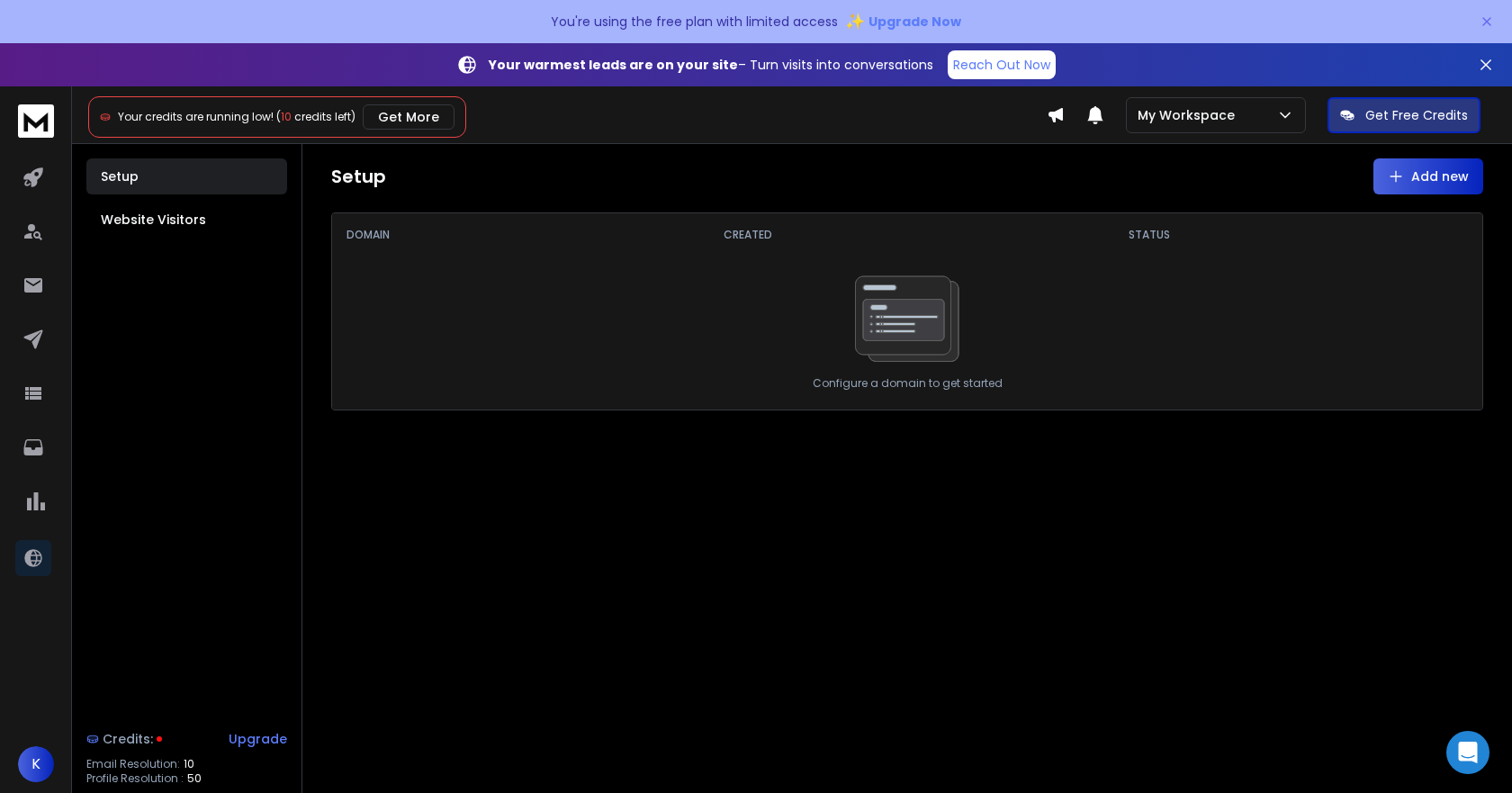
click at [1153, 229] on th "STATUS" at bounding box center [1298, 234] width 368 height 43
click at [1428, 171] on button "Add new" at bounding box center [1428, 176] width 110 height 36
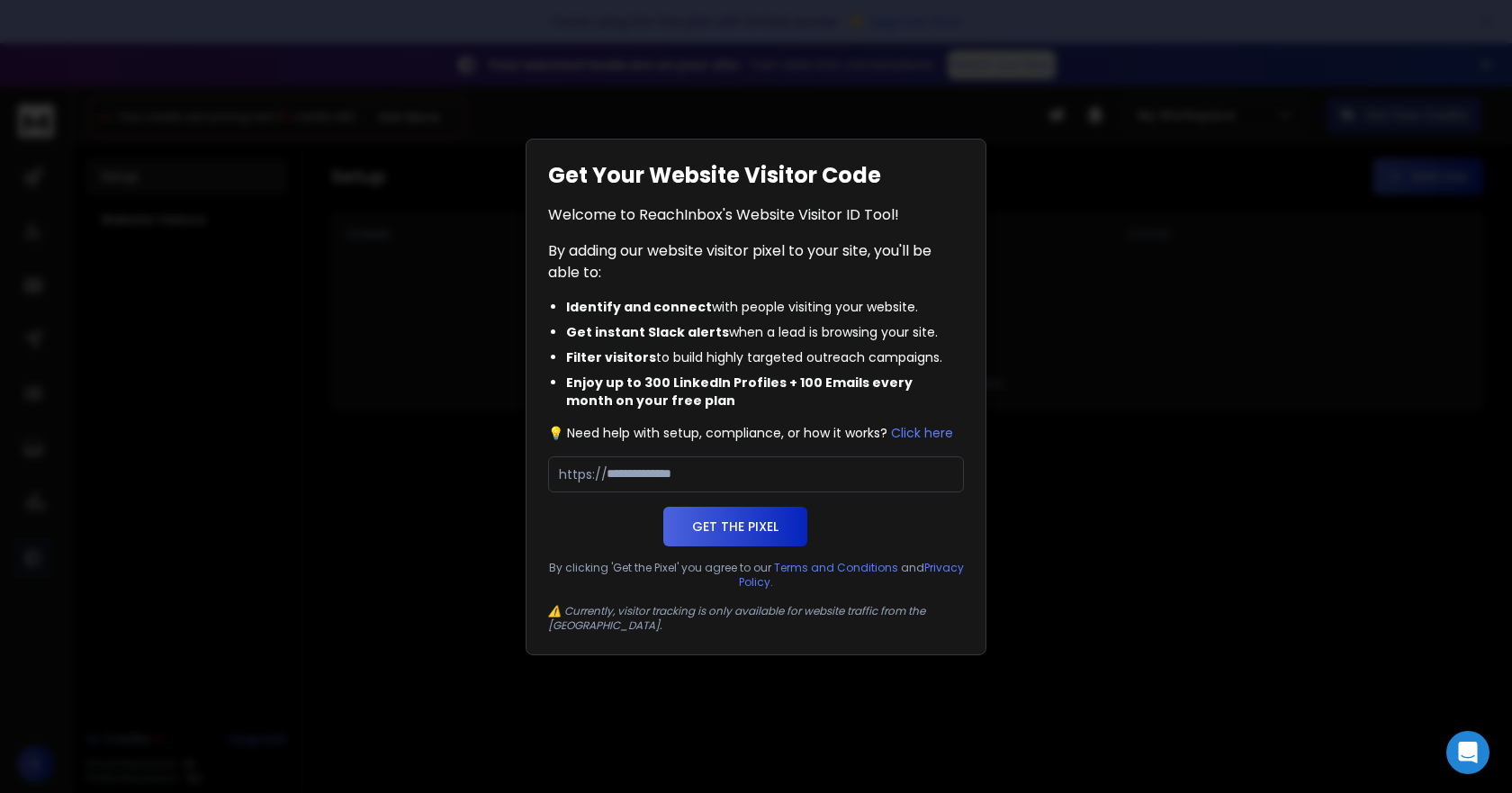
click at [745, 486] on input "text" at bounding box center [756, 474] width 416 height 36
type input "**********"
click at [688, 526] on button "Get the Pixel" at bounding box center [736, 526] width 144 height 39
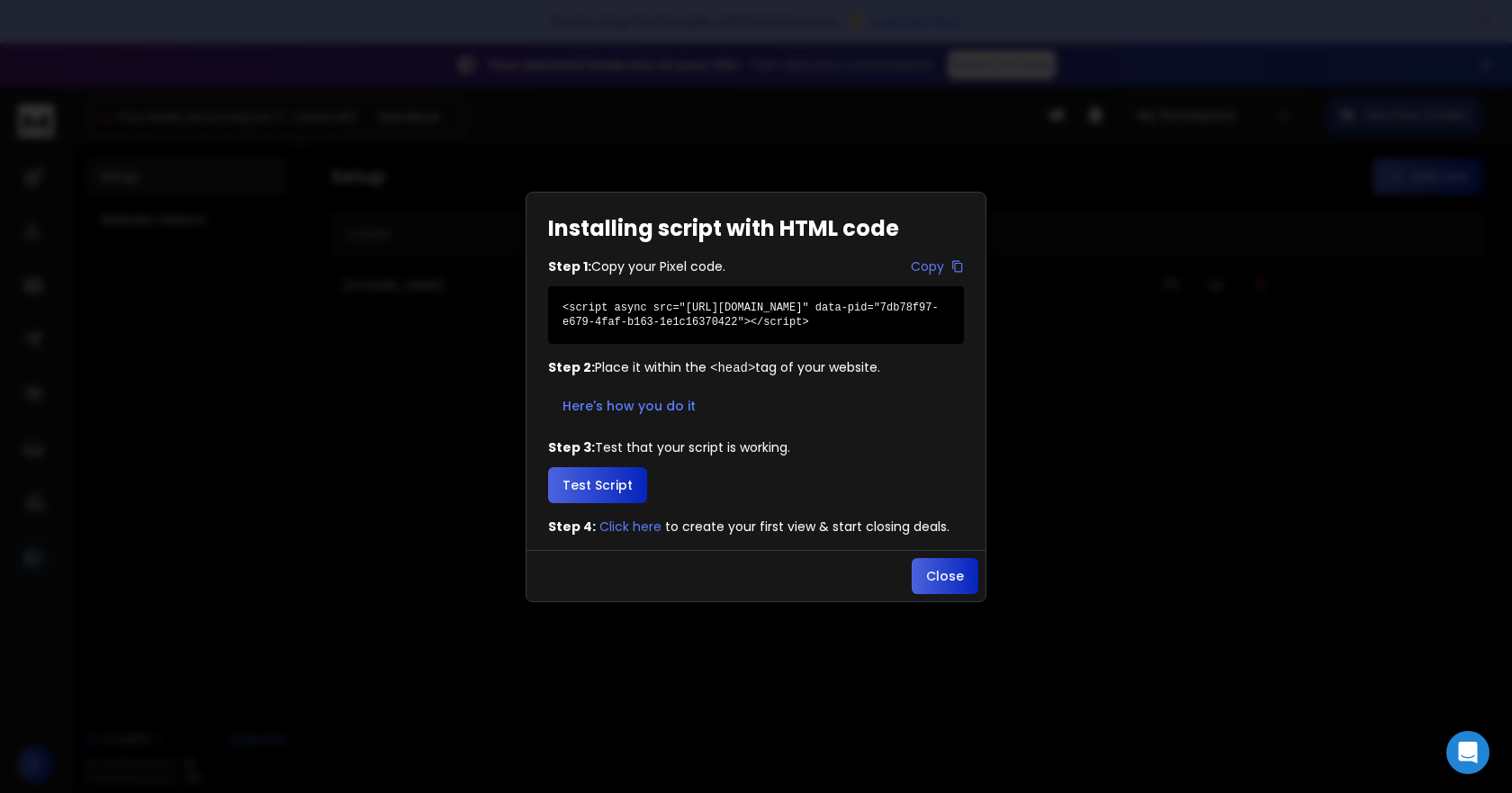
click at [654, 421] on button "Here's how you do it" at bounding box center [629, 405] width 162 height 36
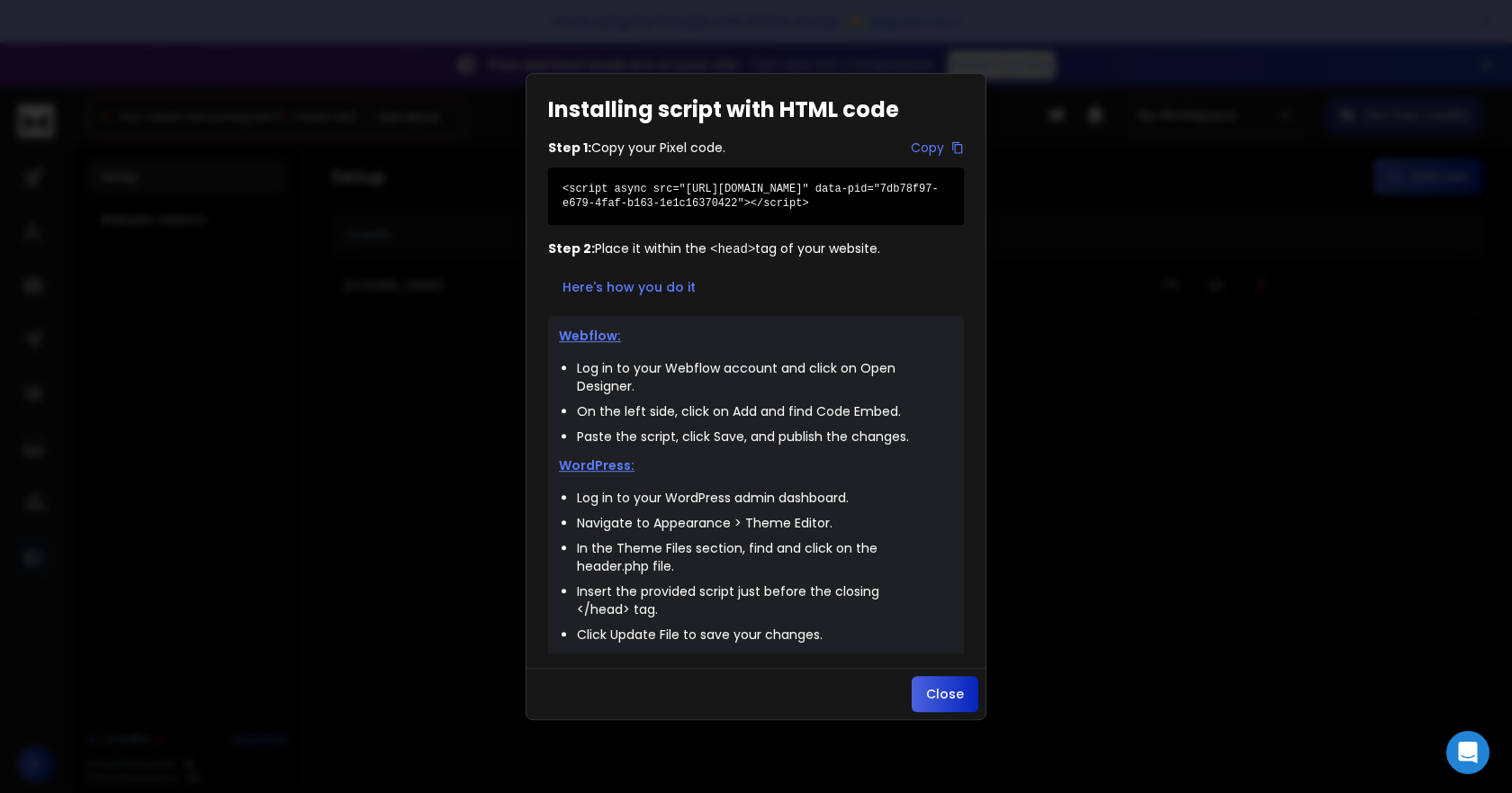
click at [951, 702] on button "Close" at bounding box center [944, 693] width 67 height 36
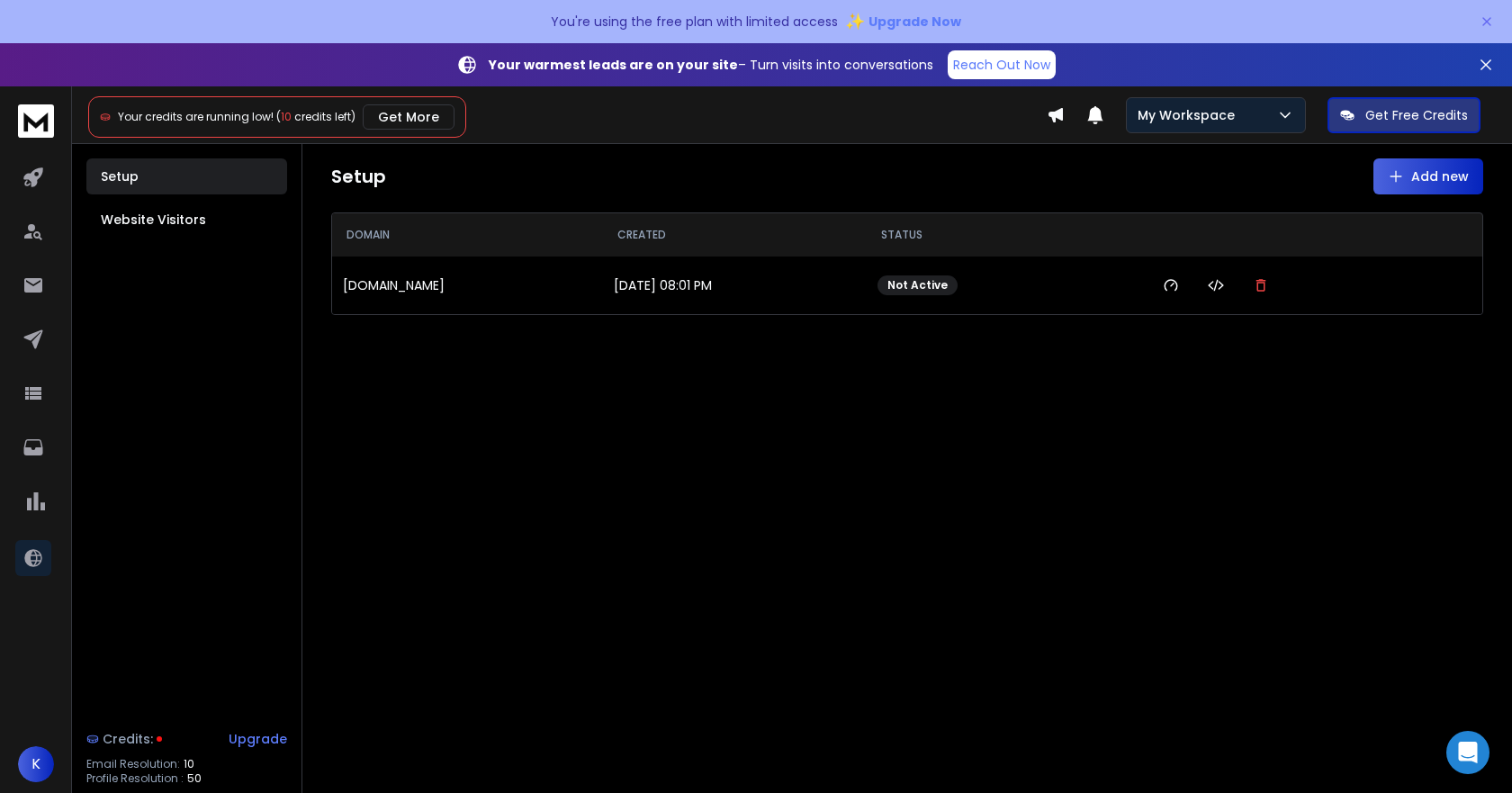
click at [1219, 116] on p "My Workspace" at bounding box center [1189, 115] width 104 height 18
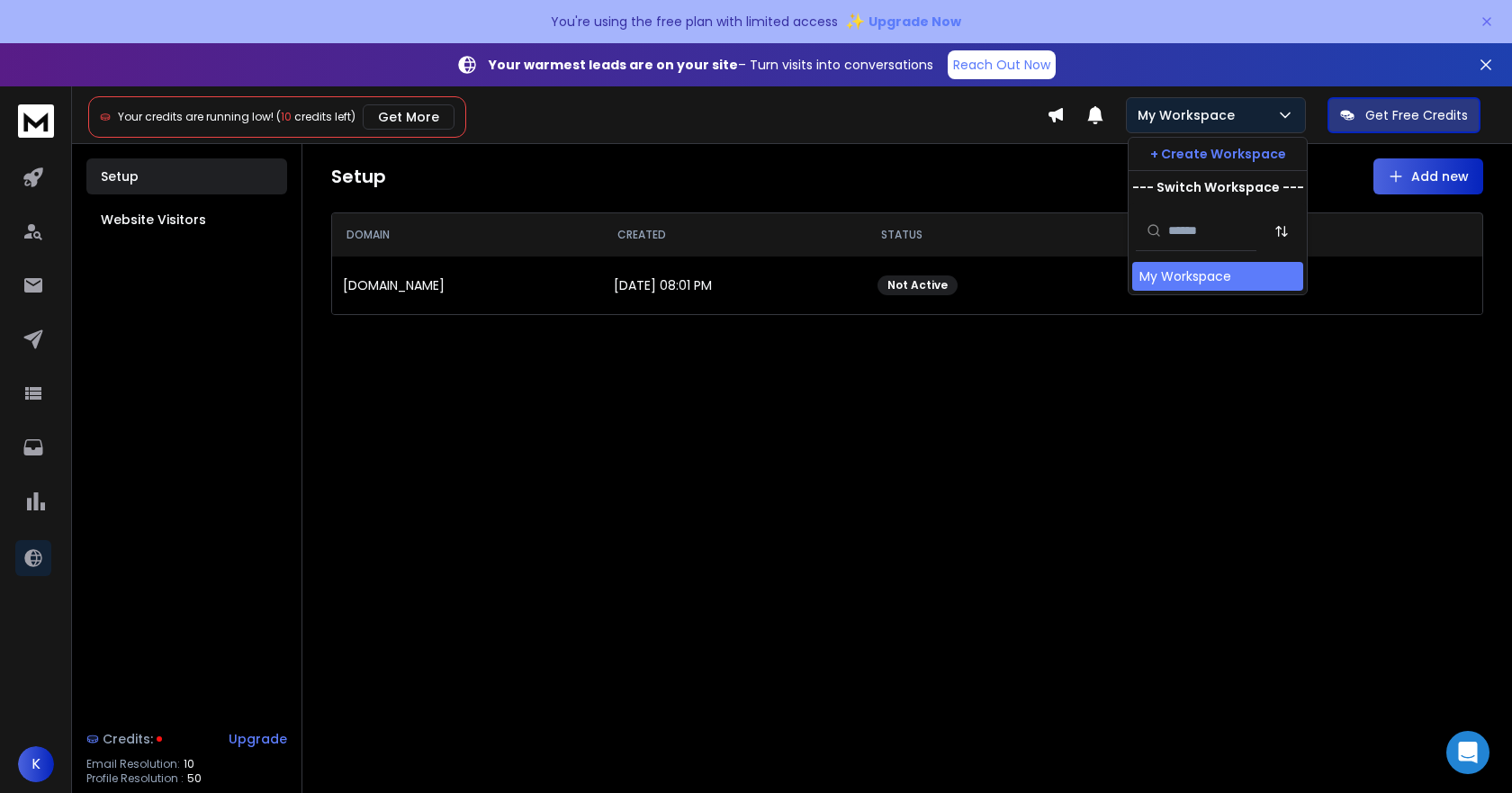
click at [1220, 116] on p "My Workspace" at bounding box center [1189, 115] width 104 height 18
